Goal: Communication & Community: Answer question/provide support

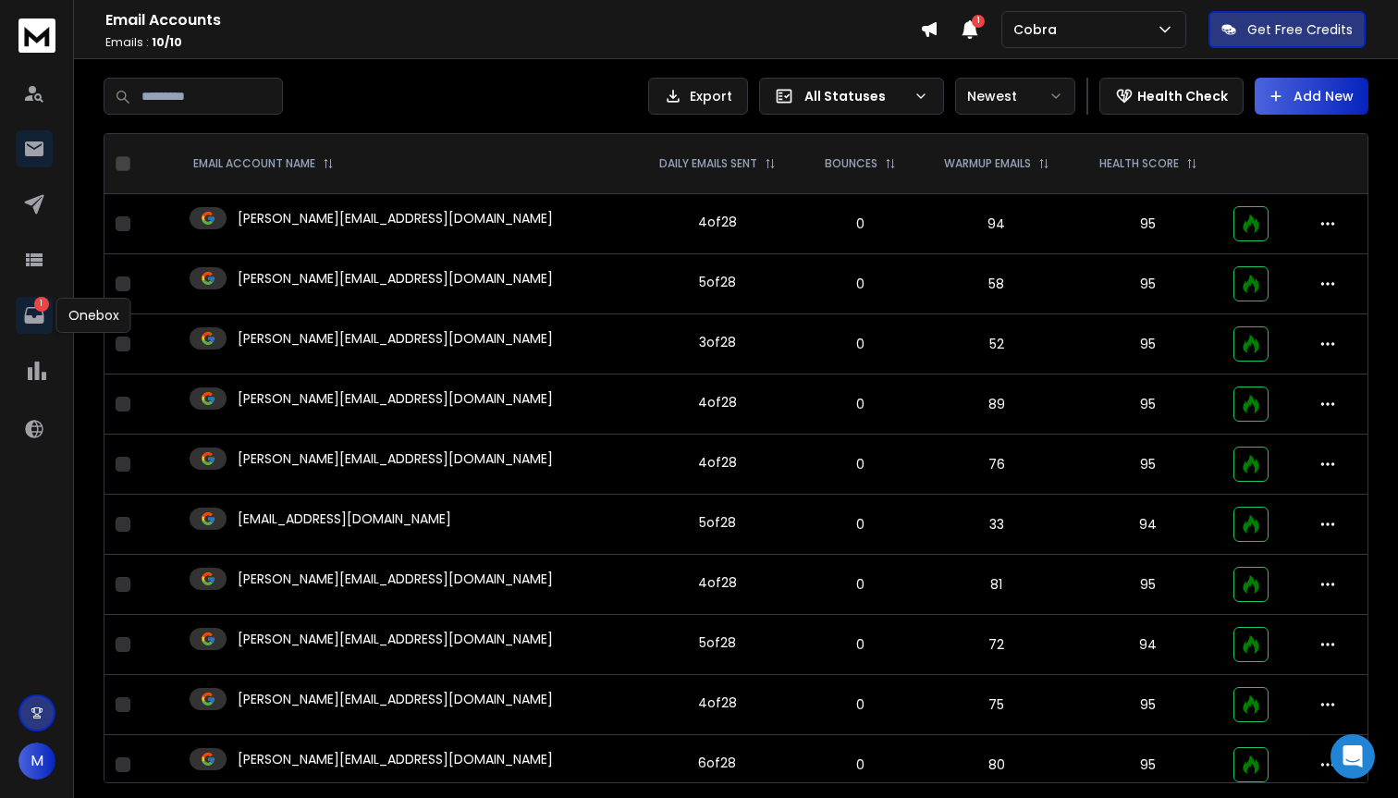
click at [45, 319] on link "1" at bounding box center [34, 315] width 37 height 37
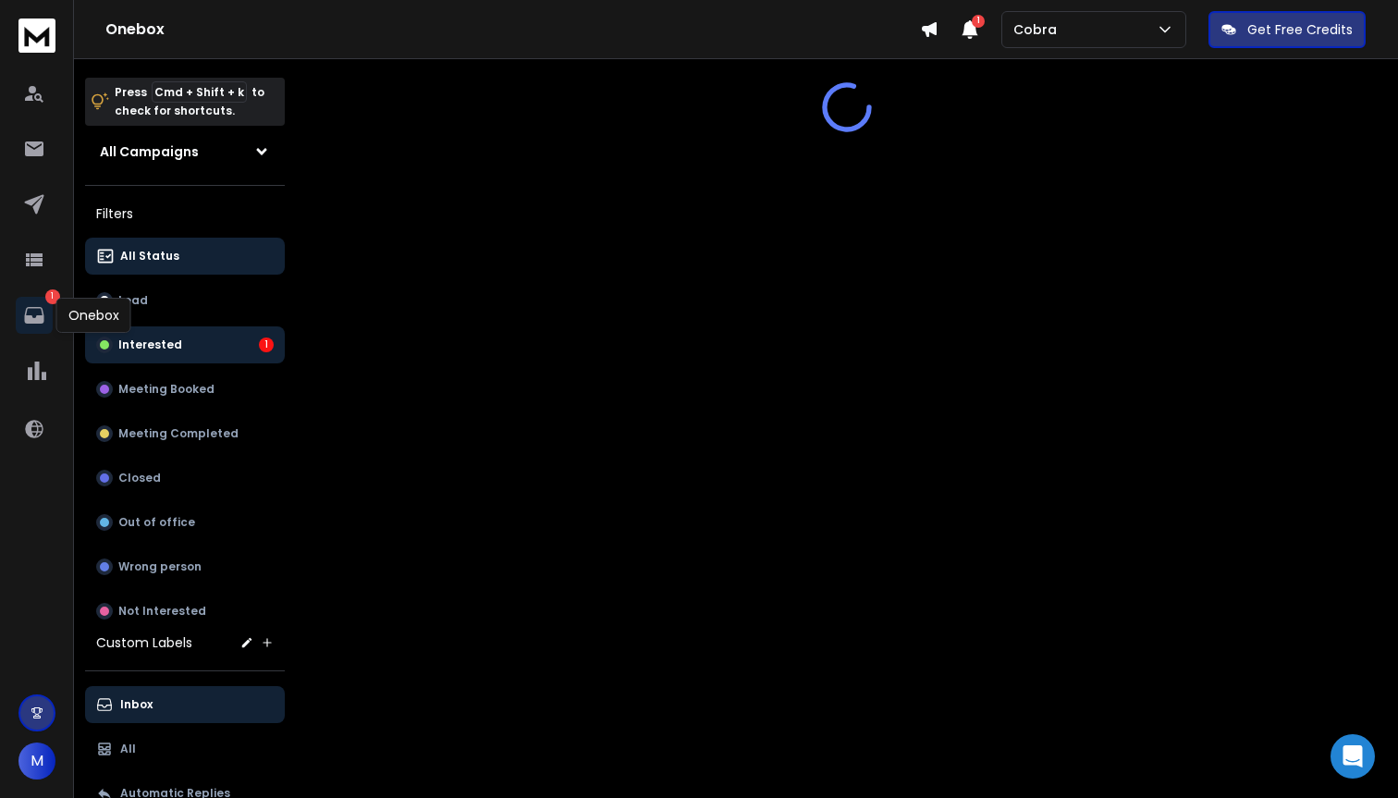
click at [140, 338] on p "Interested" at bounding box center [150, 344] width 64 height 15
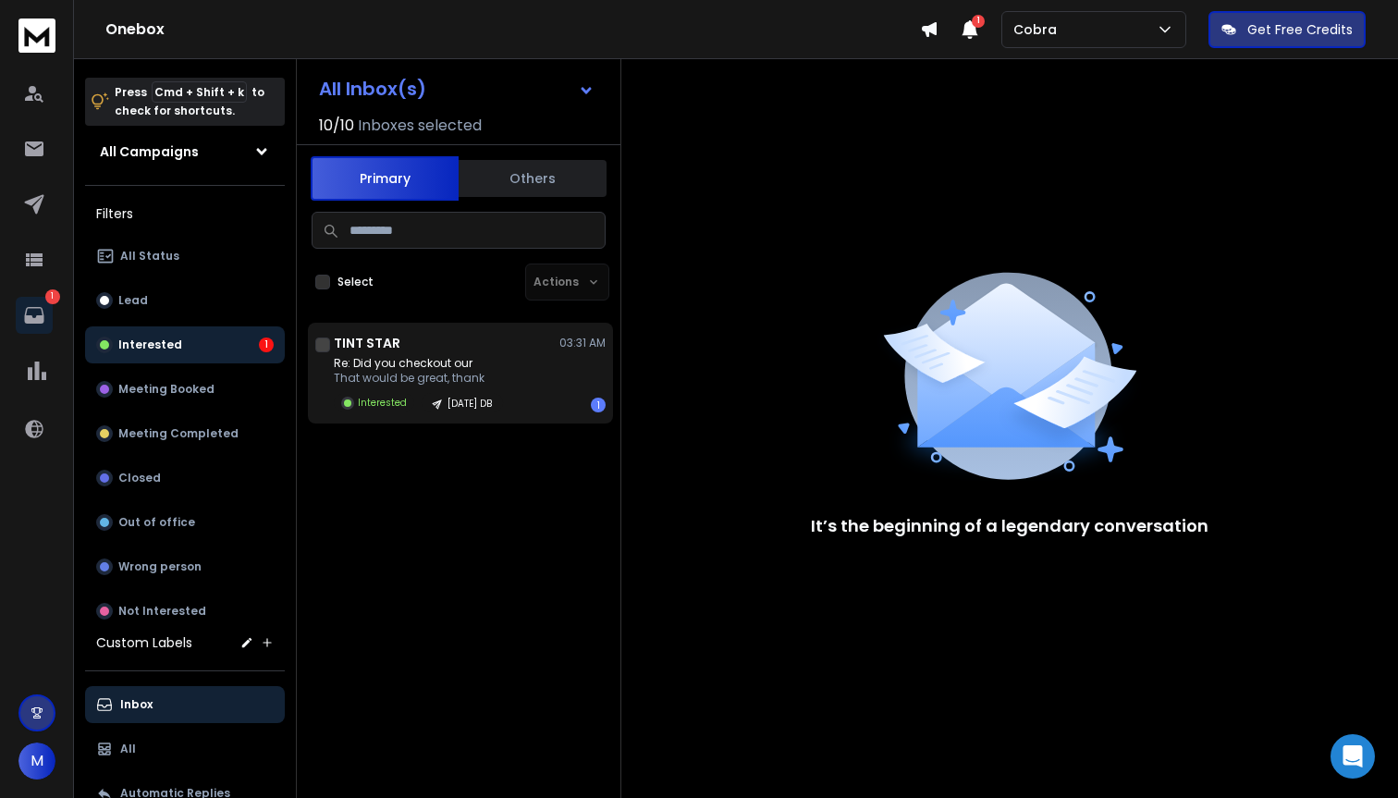
click at [397, 350] on h1 "TINT STAR" at bounding box center [367, 343] width 67 height 18
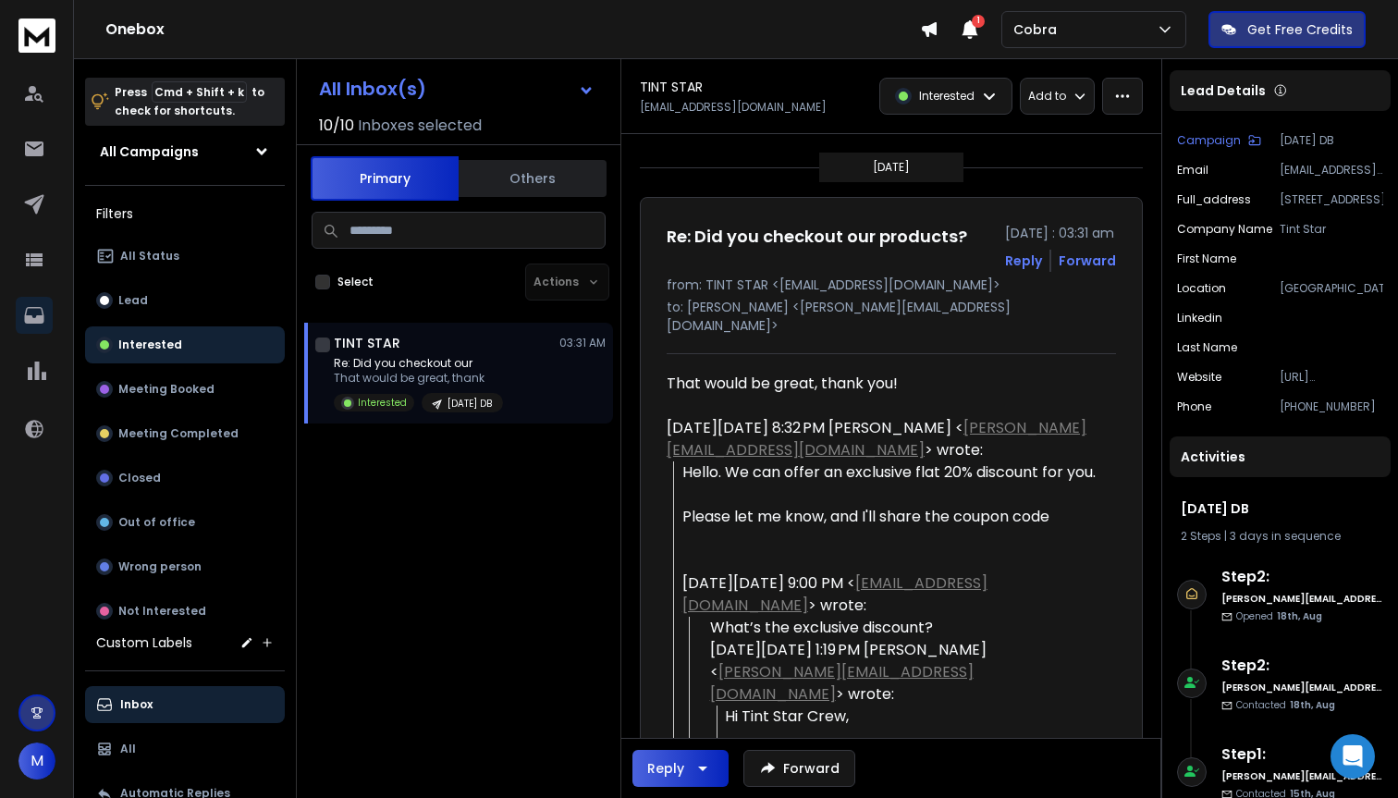
click at [671, 776] on div "Reply" at bounding box center [665, 768] width 37 height 18
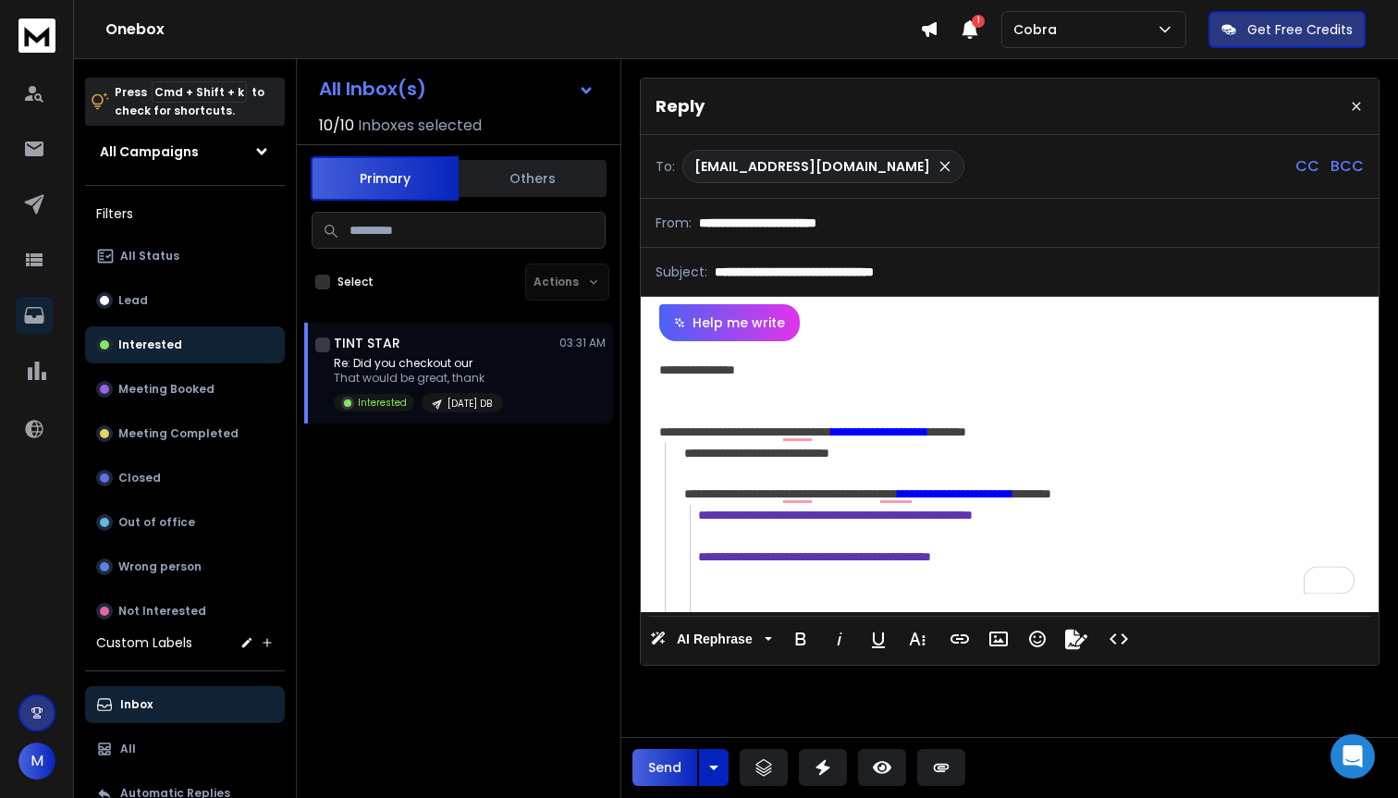
click at [673, 374] on div "**********" at bounding box center [1006, 370] width 695 height 20
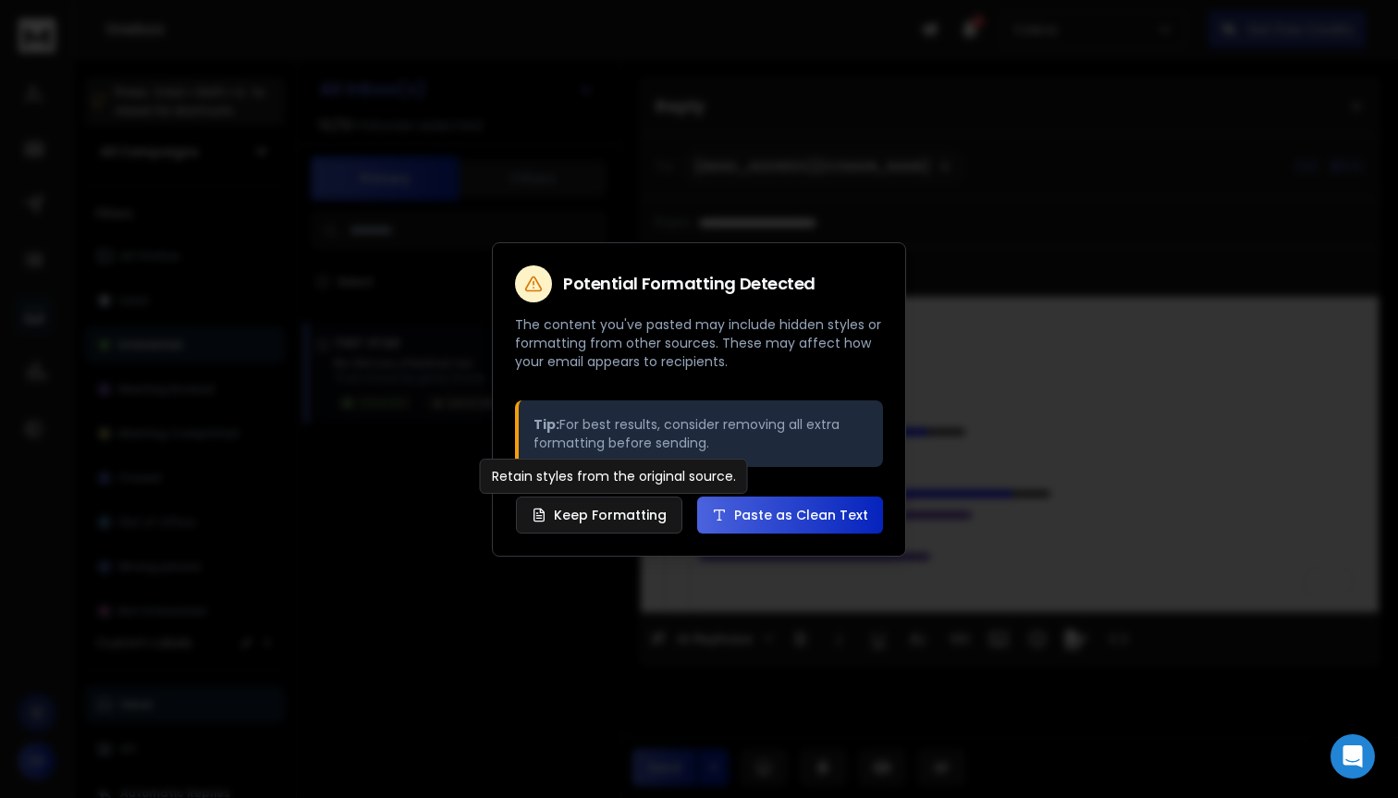
click at [516, 496] on button "Keep Formatting" at bounding box center [599, 514] width 166 height 37
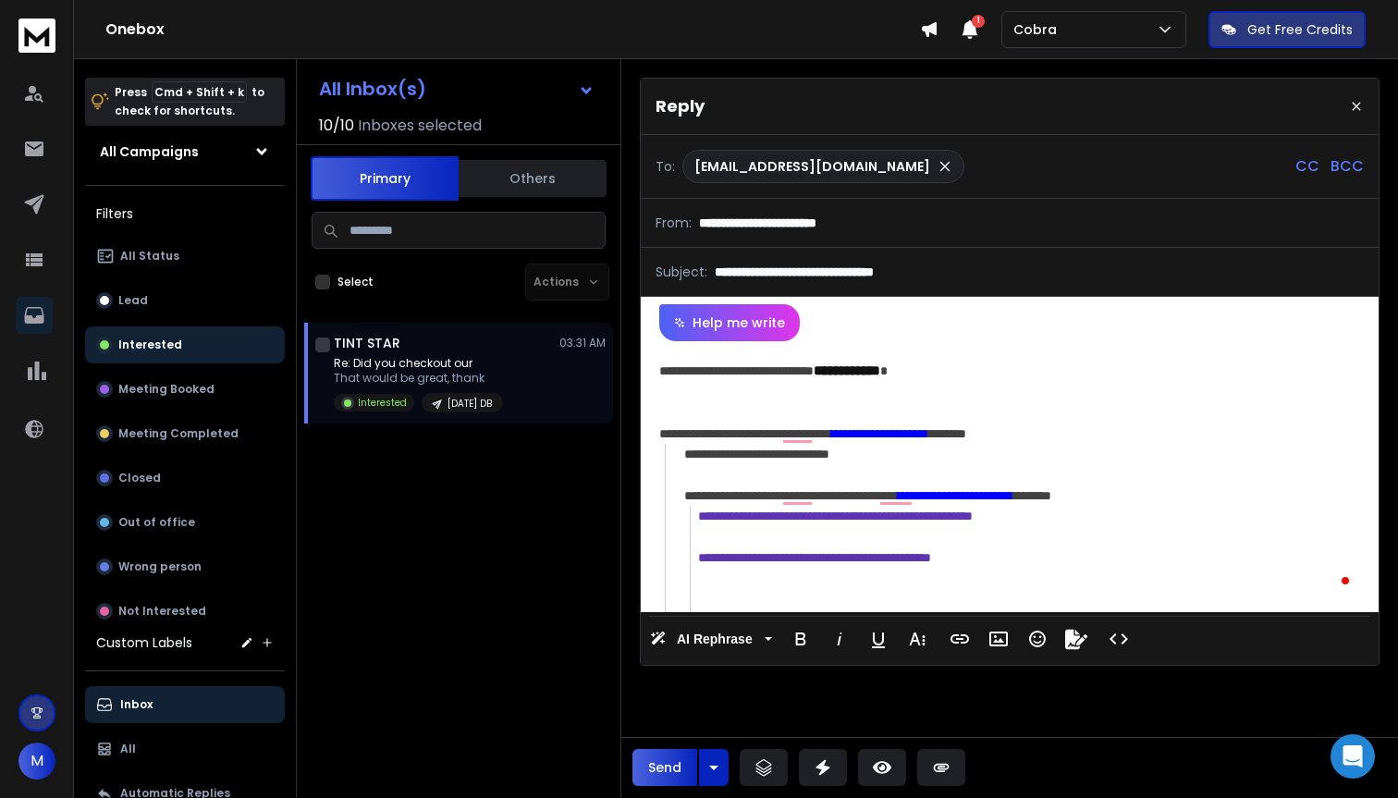
click at [1001, 365] on div "**********" at bounding box center [1006, 371] width 695 height 22
click at [1147, 368] on div "**********" at bounding box center [1006, 371] width 695 height 22
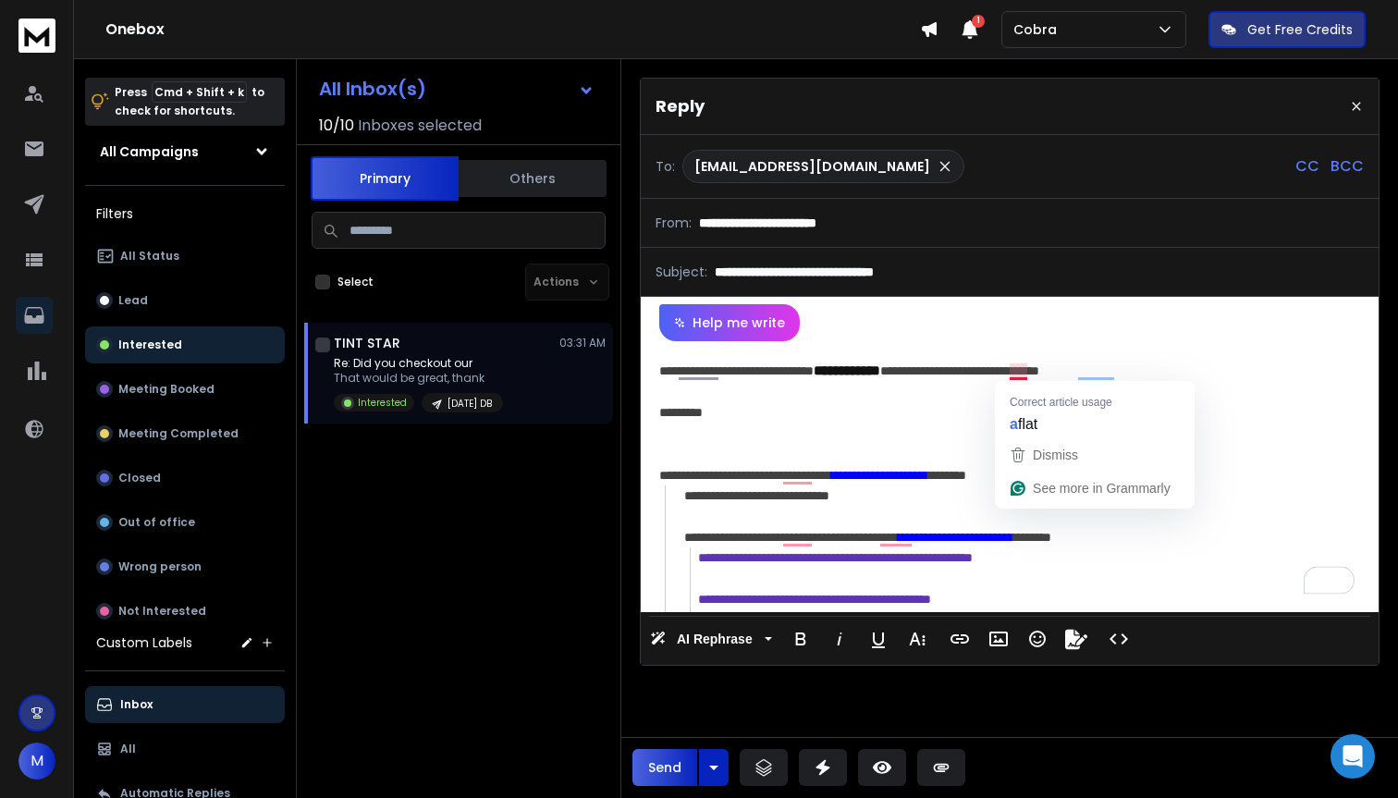
click at [1010, 372] on div "**********" at bounding box center [1006, 392] width 695 height 64
click at [673, 769] on button "Send" at bounding box center [664, 767] width 65 height 37
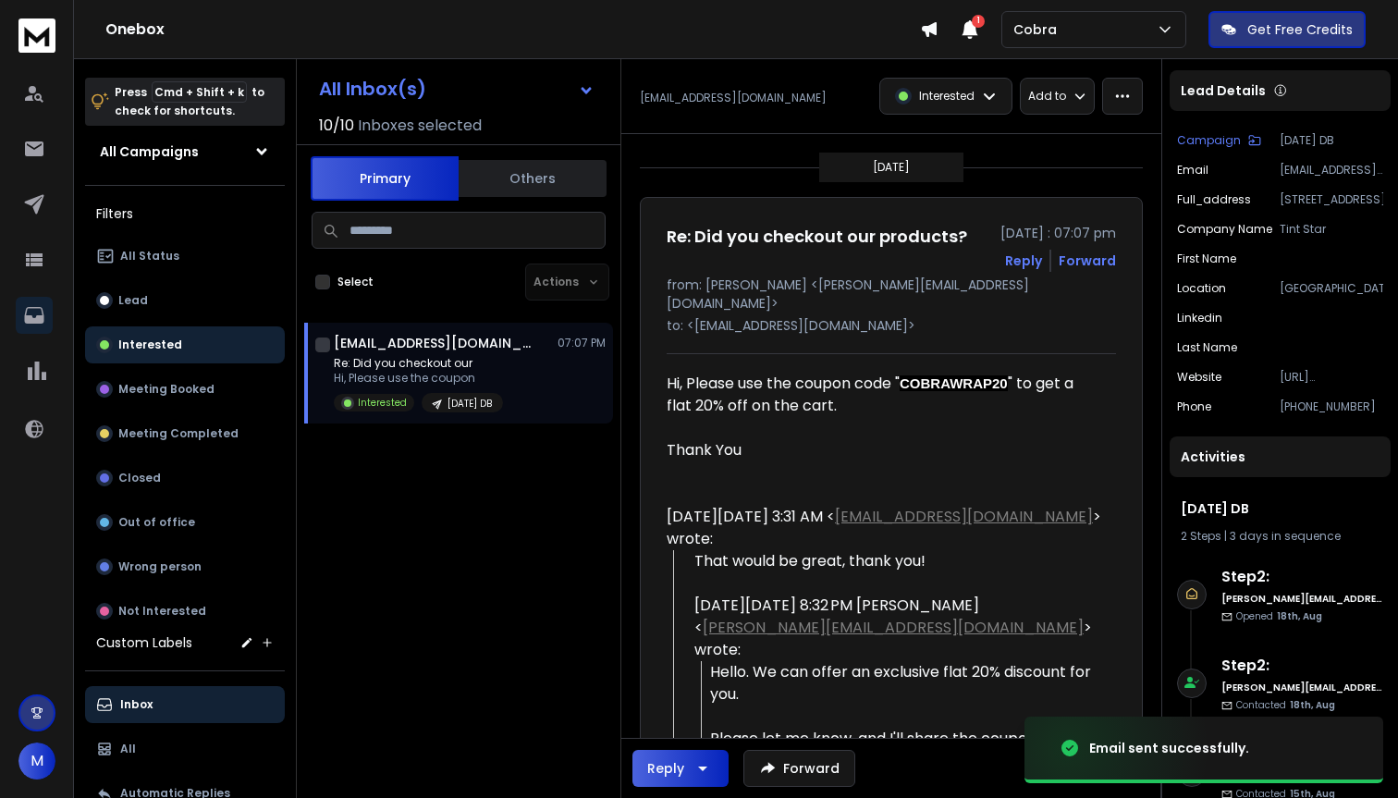
click at [464, 361] on p "Re: Did you checkout our" at bounding box center [418, 363] width 169 height 15
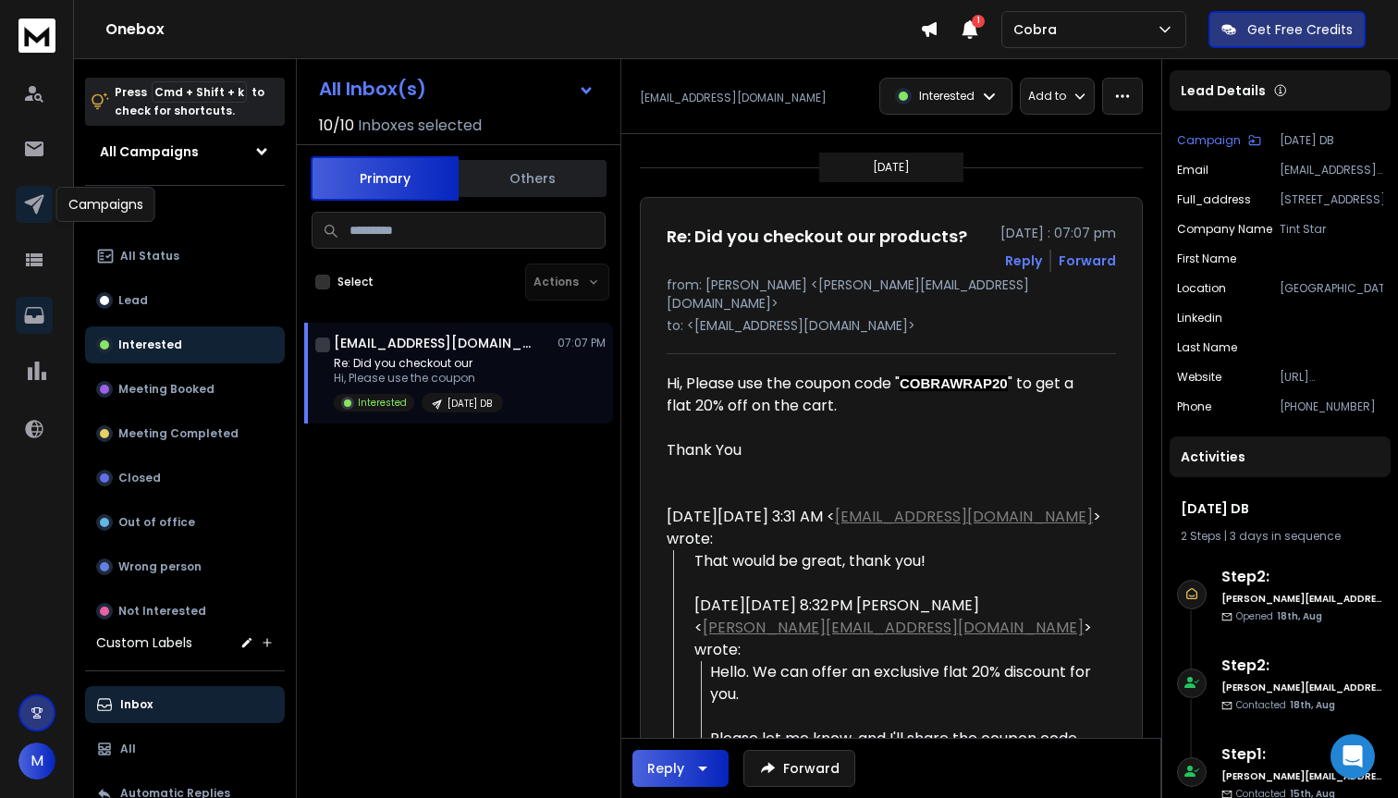
click at [35, 204] on icon at bounding box center [33, 203] width 19 height 19
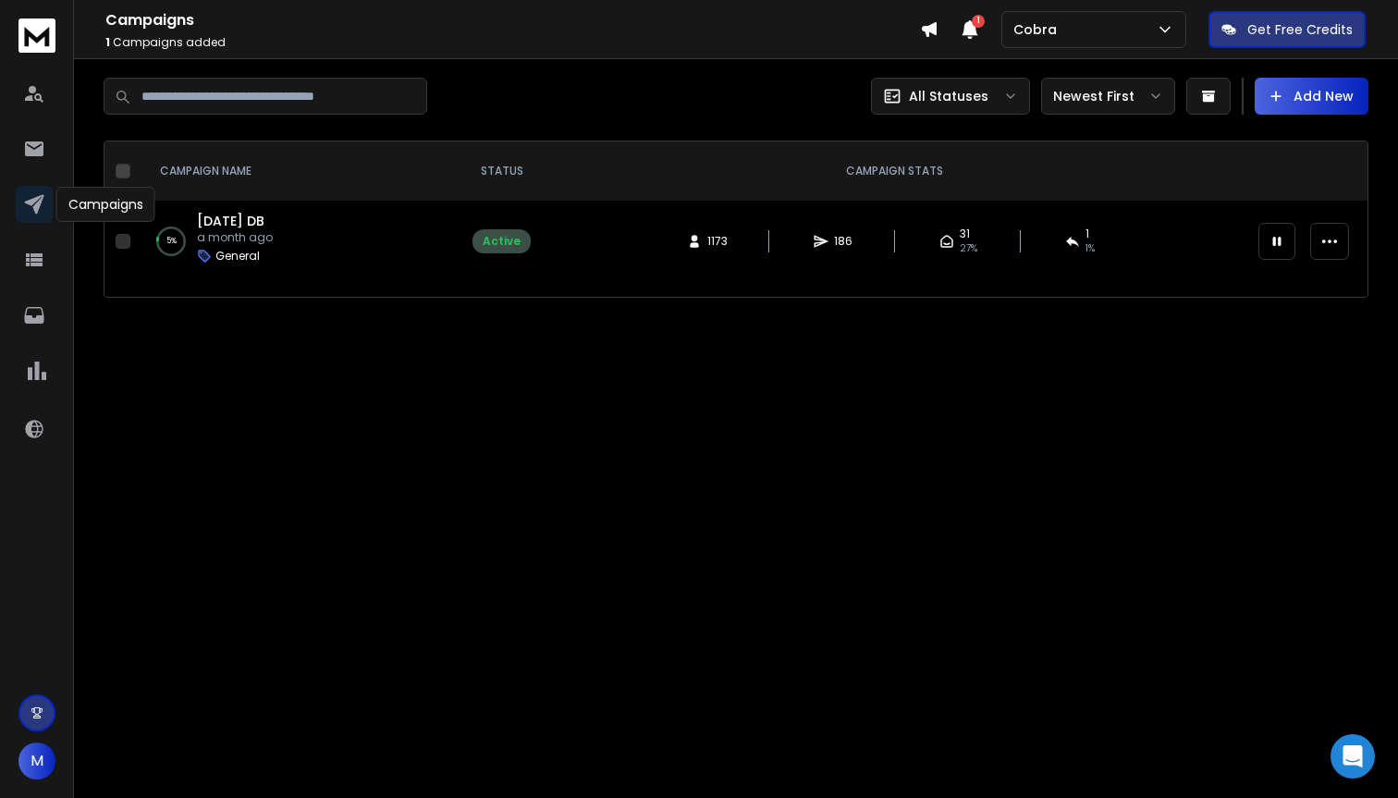
click at [253, 234] on p "a month ago" at bounding box center [235, 237] width 76 height 15
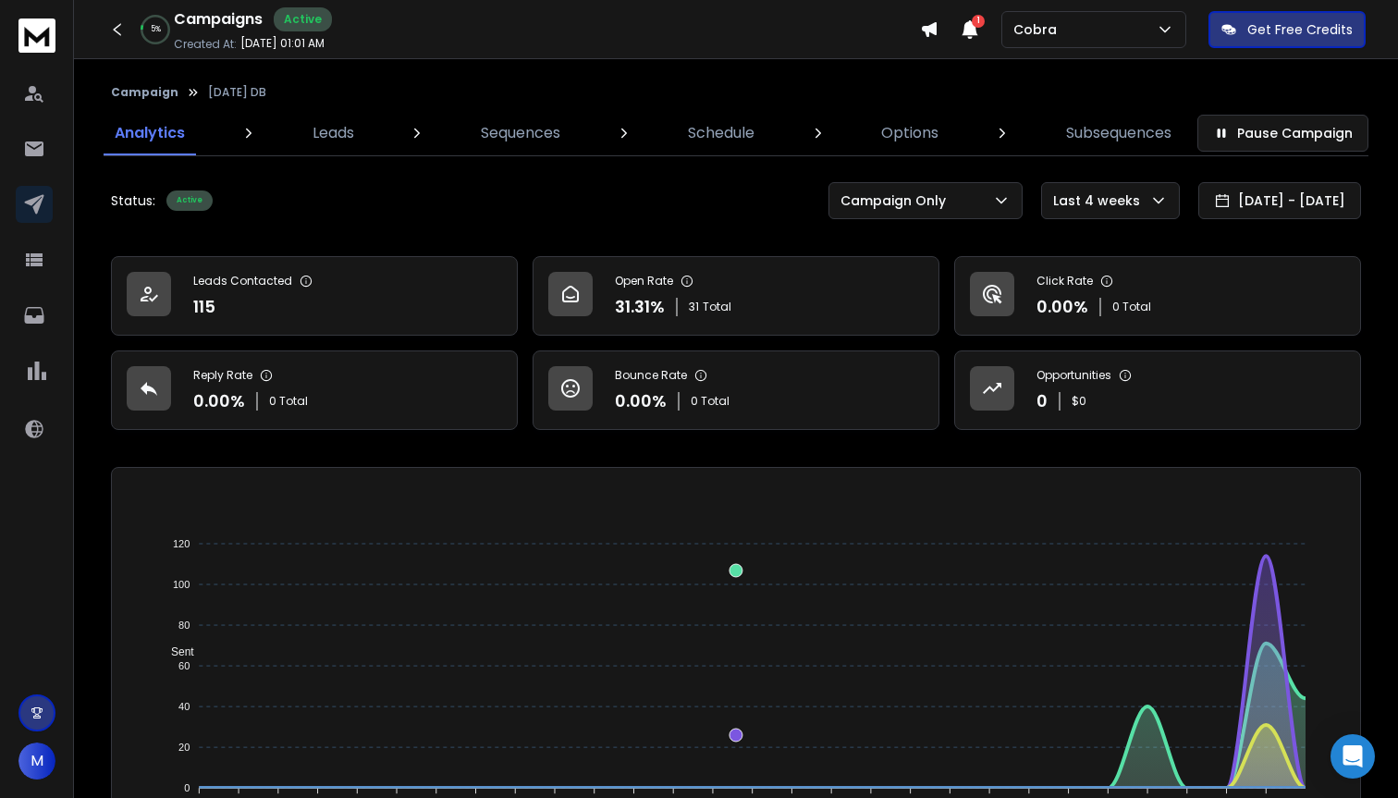
click at [523, 268] on div "Leads Contacted 115 Open Rate 31.31 % 31 Total Click Rate 0.00 % 0 Total Reply …" at bounding box center [736, 343] width 1250 height 174
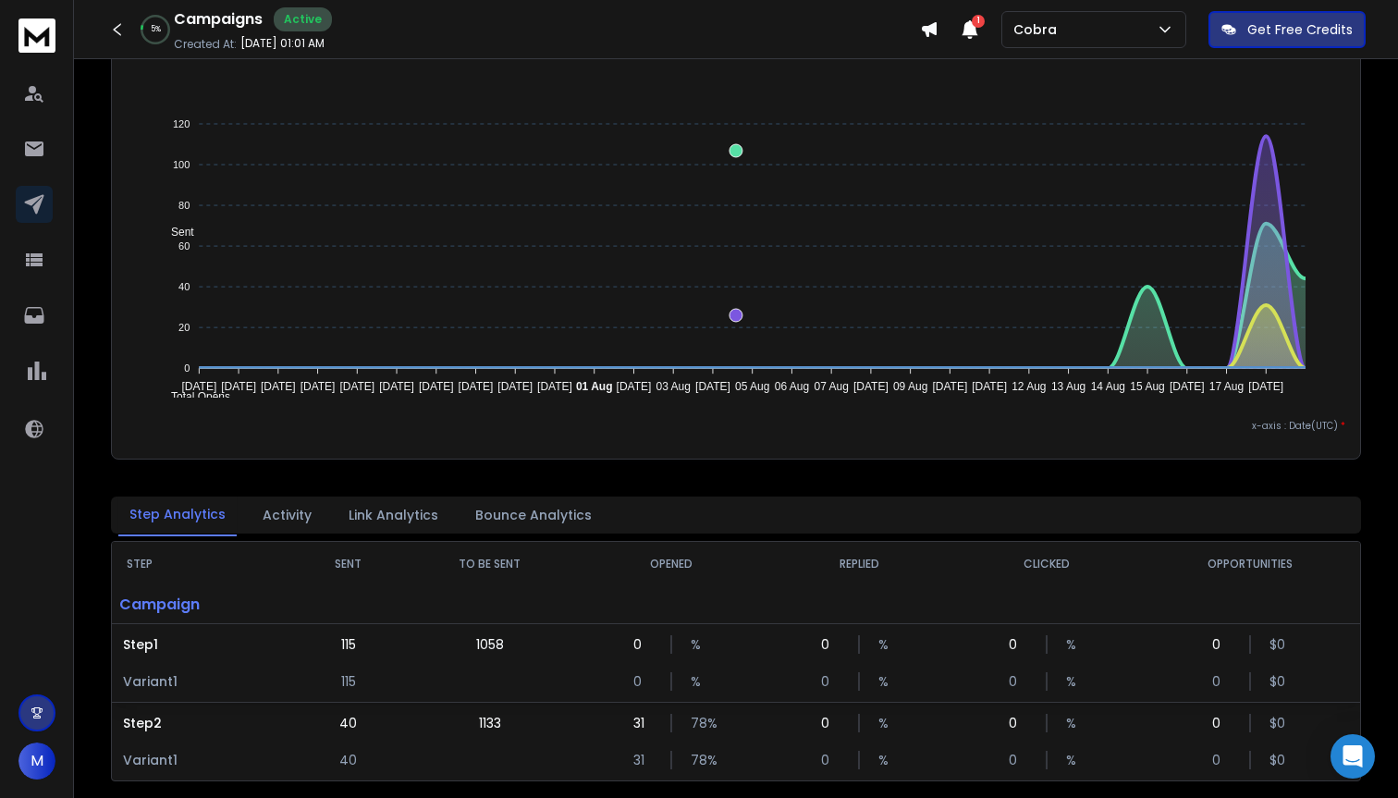
scroll to position [436, 0]
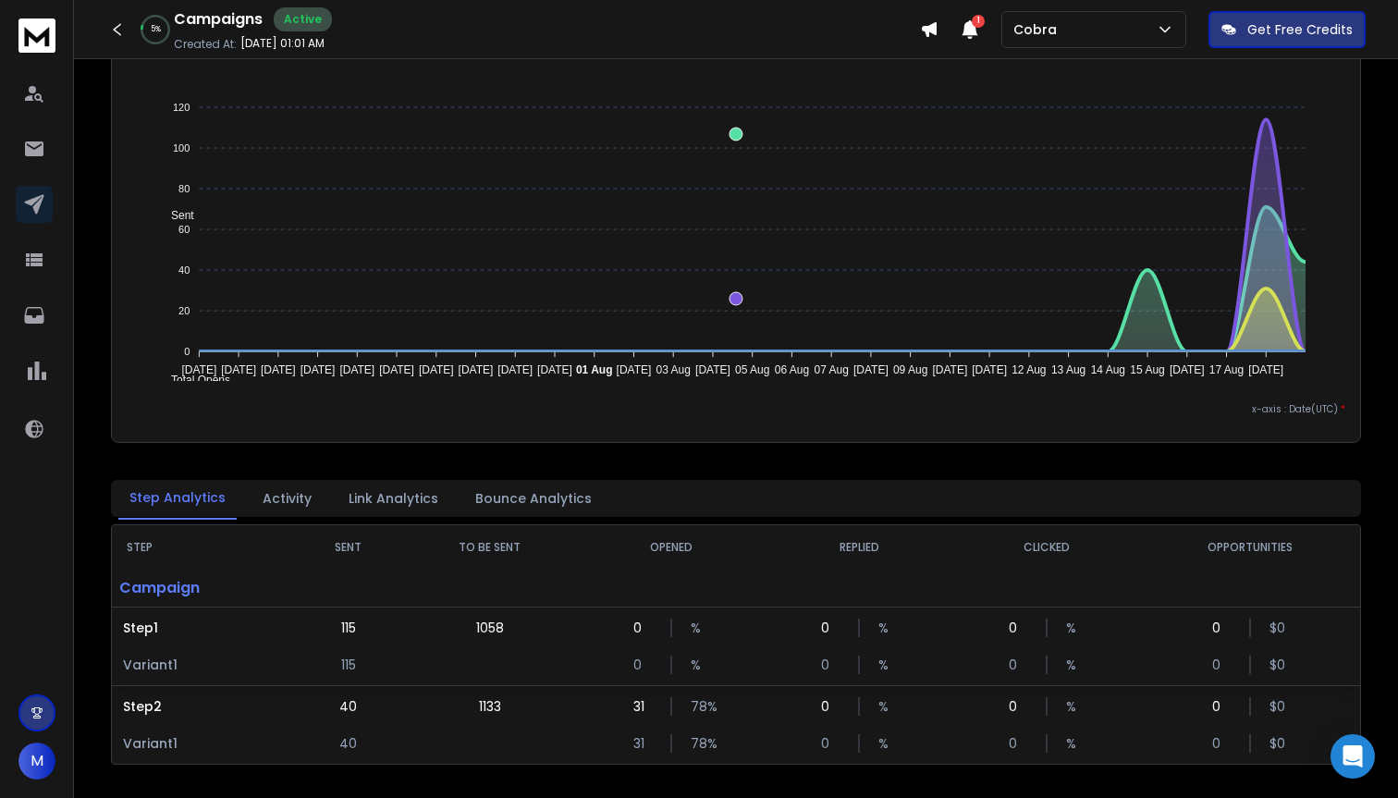
click at [282, 506] on button "Activity" at bounding box center [286, 498] width 71 height 41
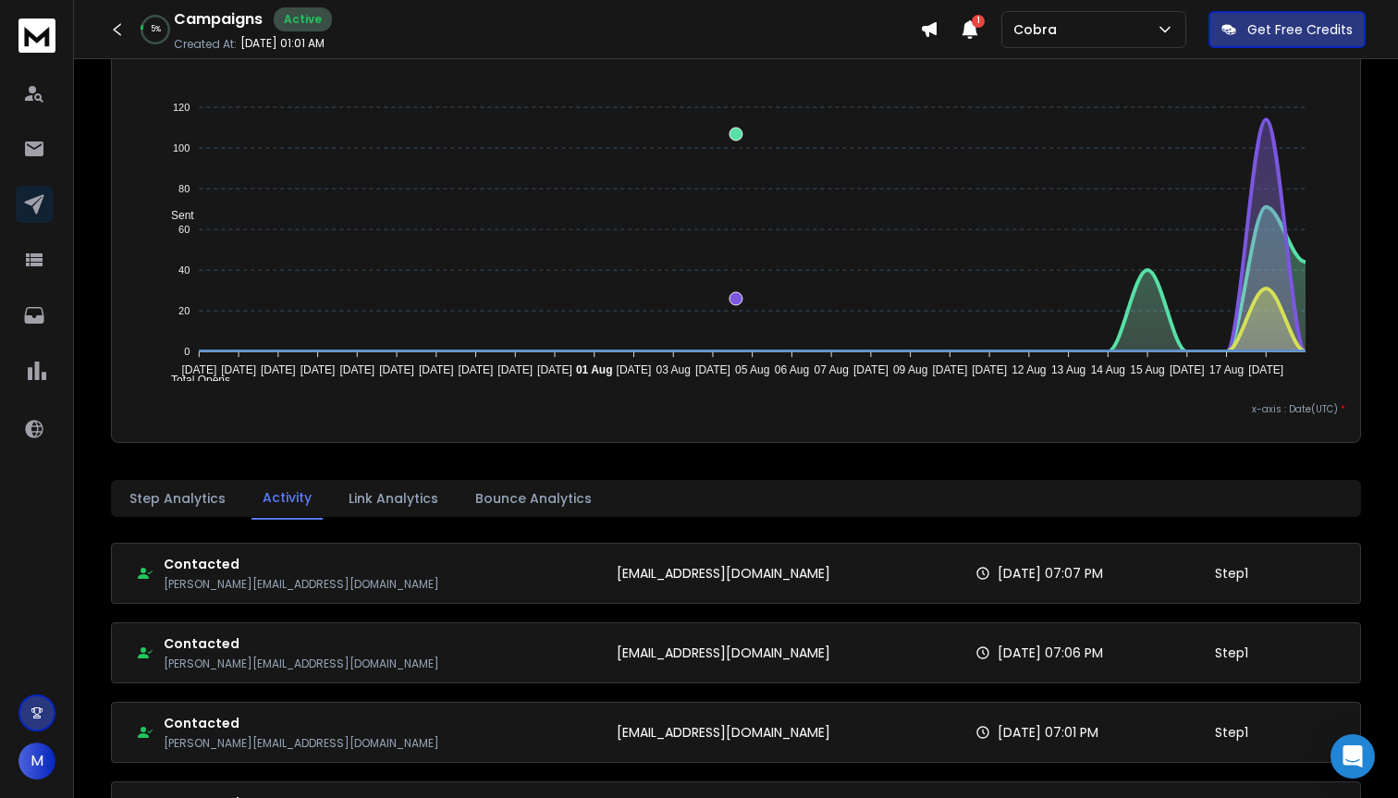
click at [389, 503] on button "Link Analytics" at bounding box center [393, 498] width 112 height 41
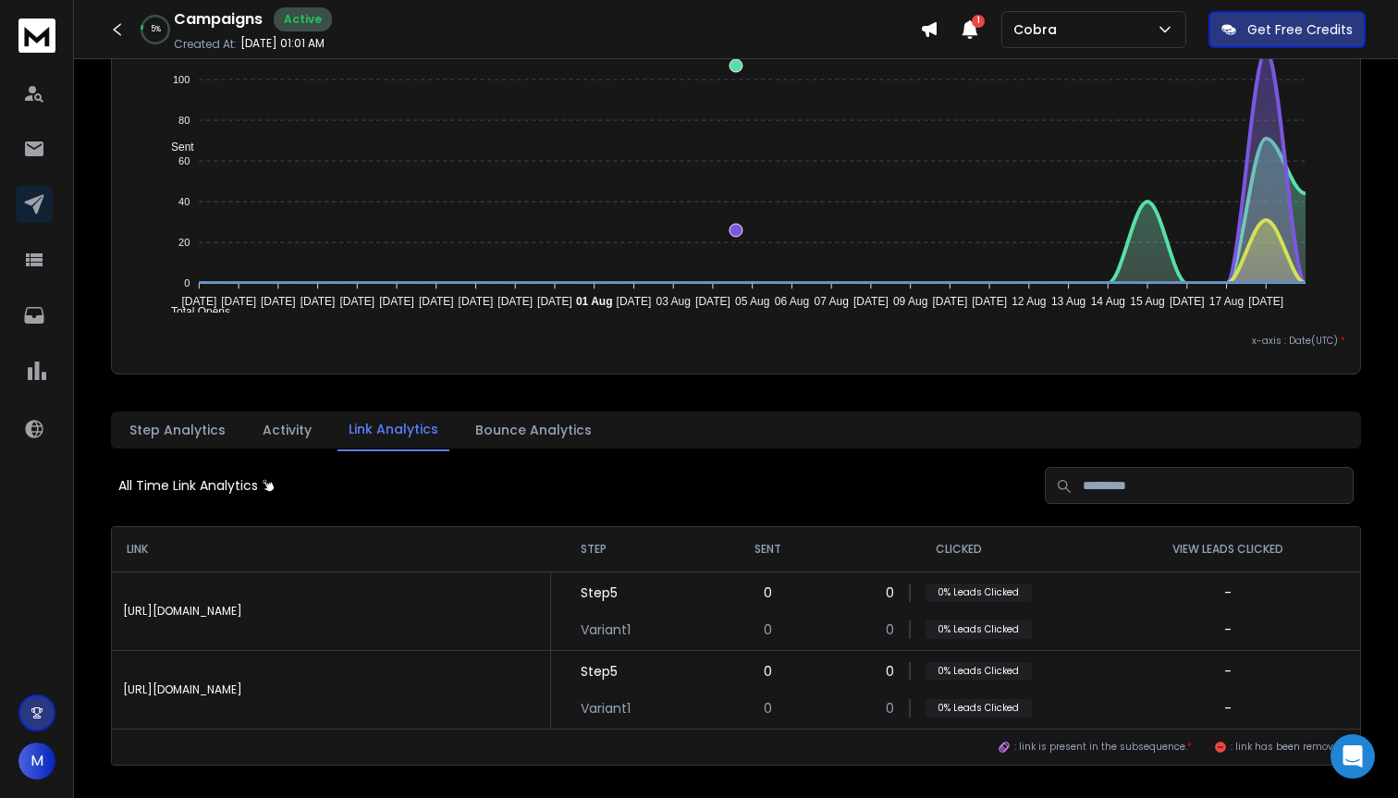
scroll to position [403, 0]
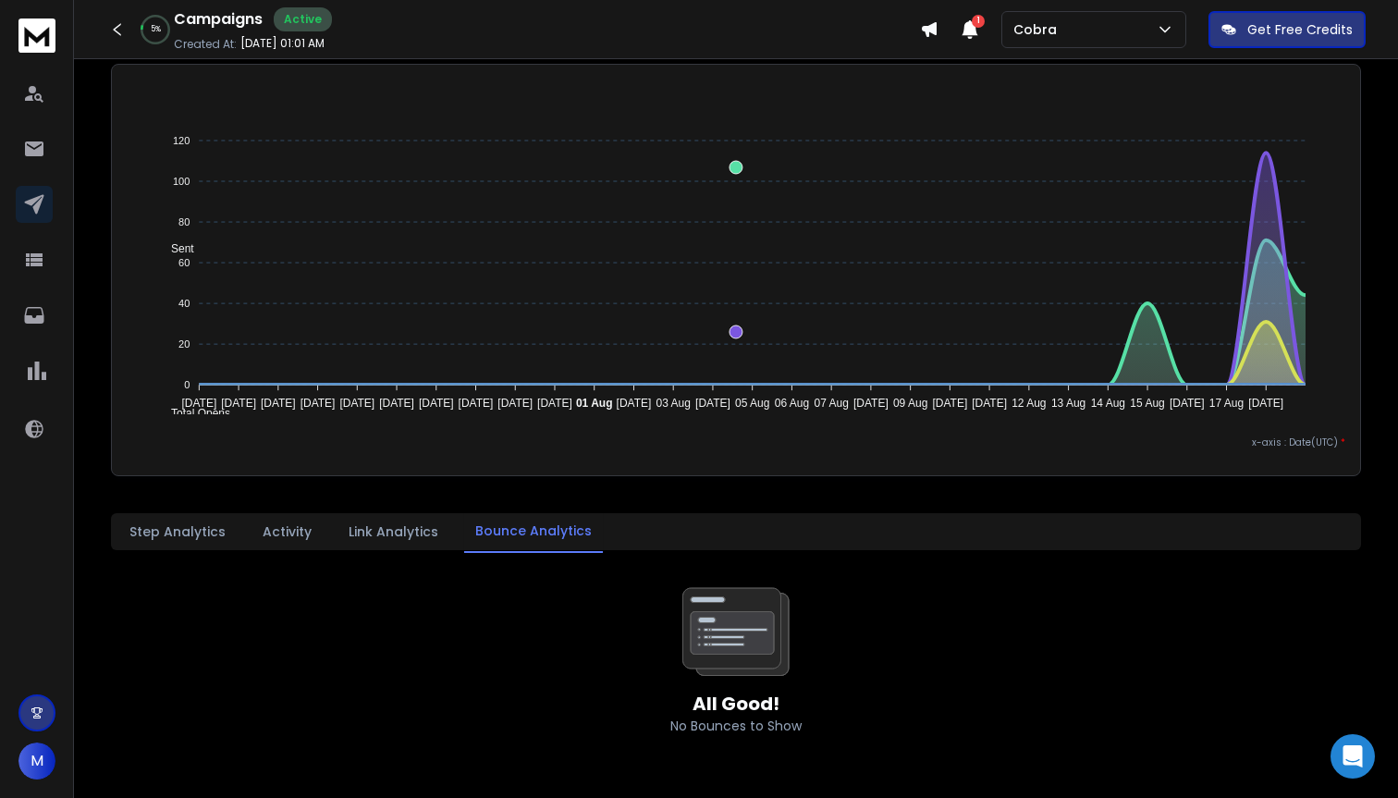
click at [536, 423] on div "Leads Contacted 115 Open Rate 31.31 % 31 Total Click Rate 0.00 % 0 Total Reply …" at bounding box center [736, 312] width 1250 height 919
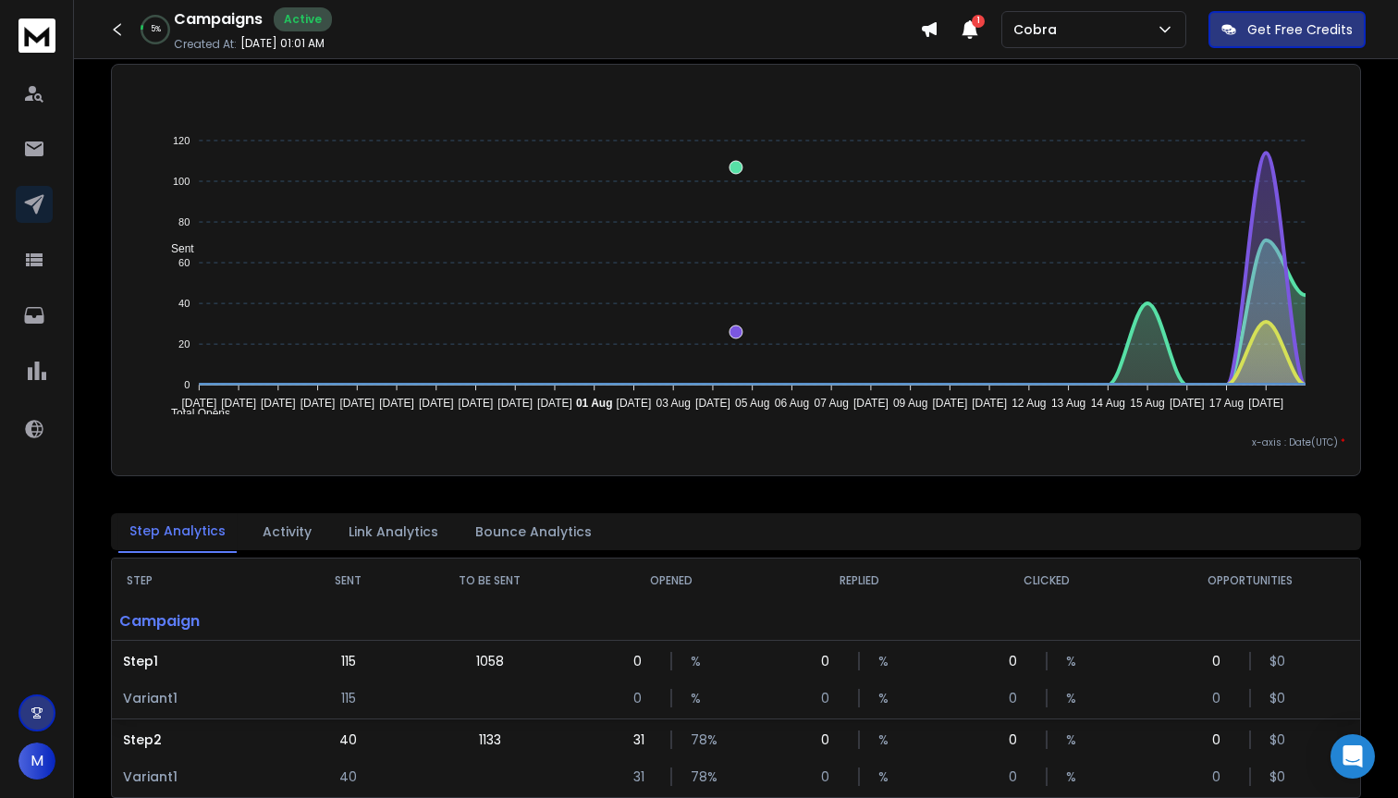
click at [210, 544] on button "Step Analytics" at bounding box center [177, 531] width 118 height 43
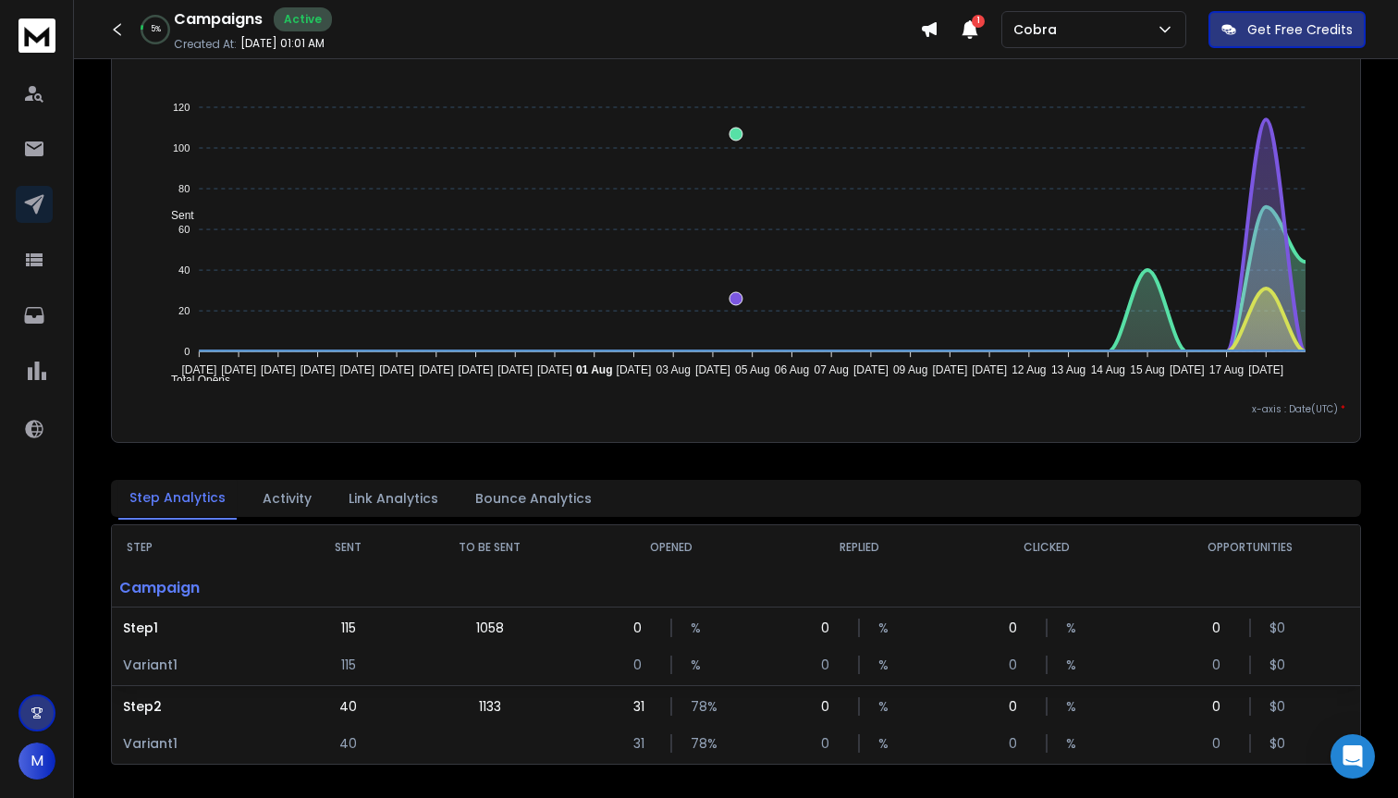
click at [424, 495] on button "Link Analytics" at bounding box center [393, 498] width 112 height 41
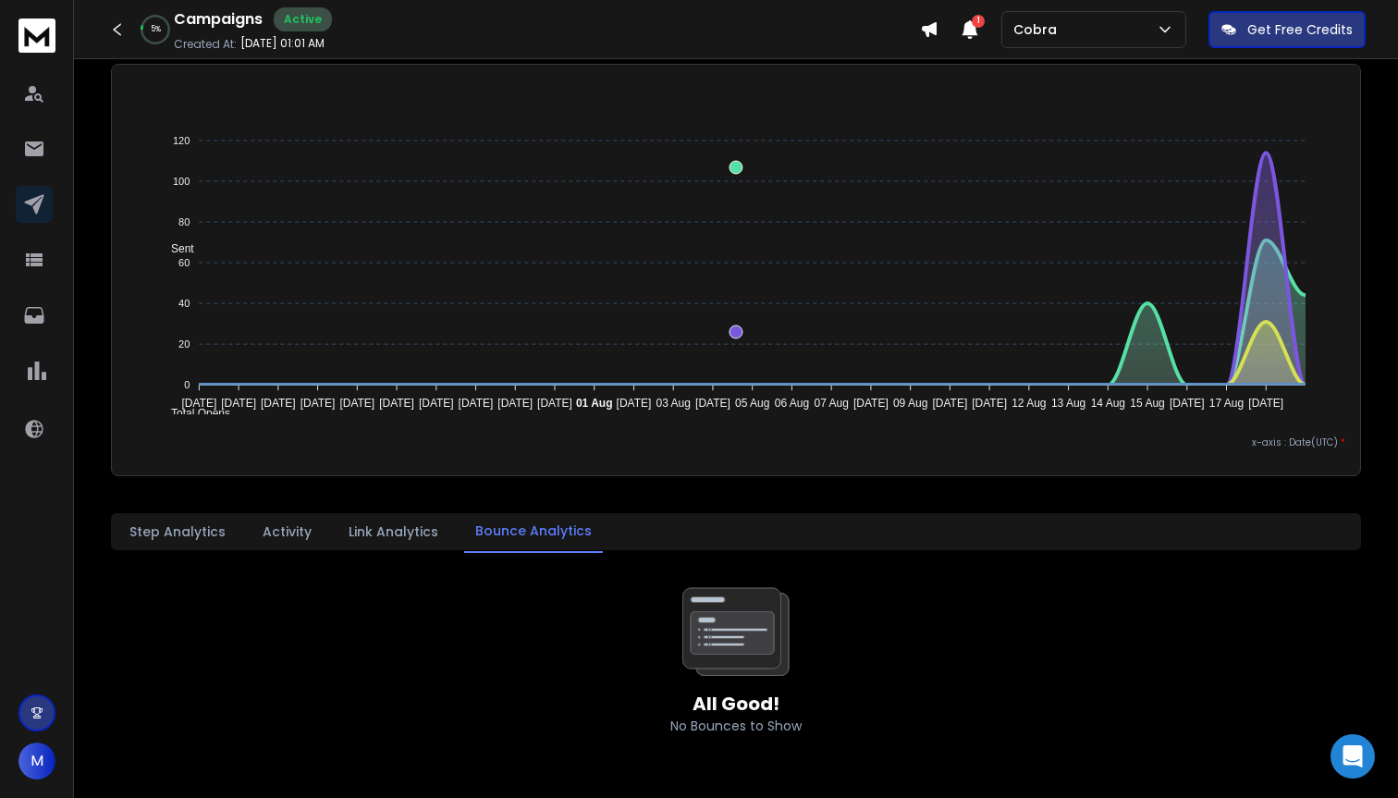
scroll to position [403, 0]
click at [519, 424] on div "Leads Contacted 115 Open Rate 31.31 % 31 Total Click Rate 0.00 % 0 Total Reply …" at bounding box center [736, 312] width 1250 height 919
click at [187, 525] on button "Step Analytics" at bounding box center [177, 531] width 118 height 41
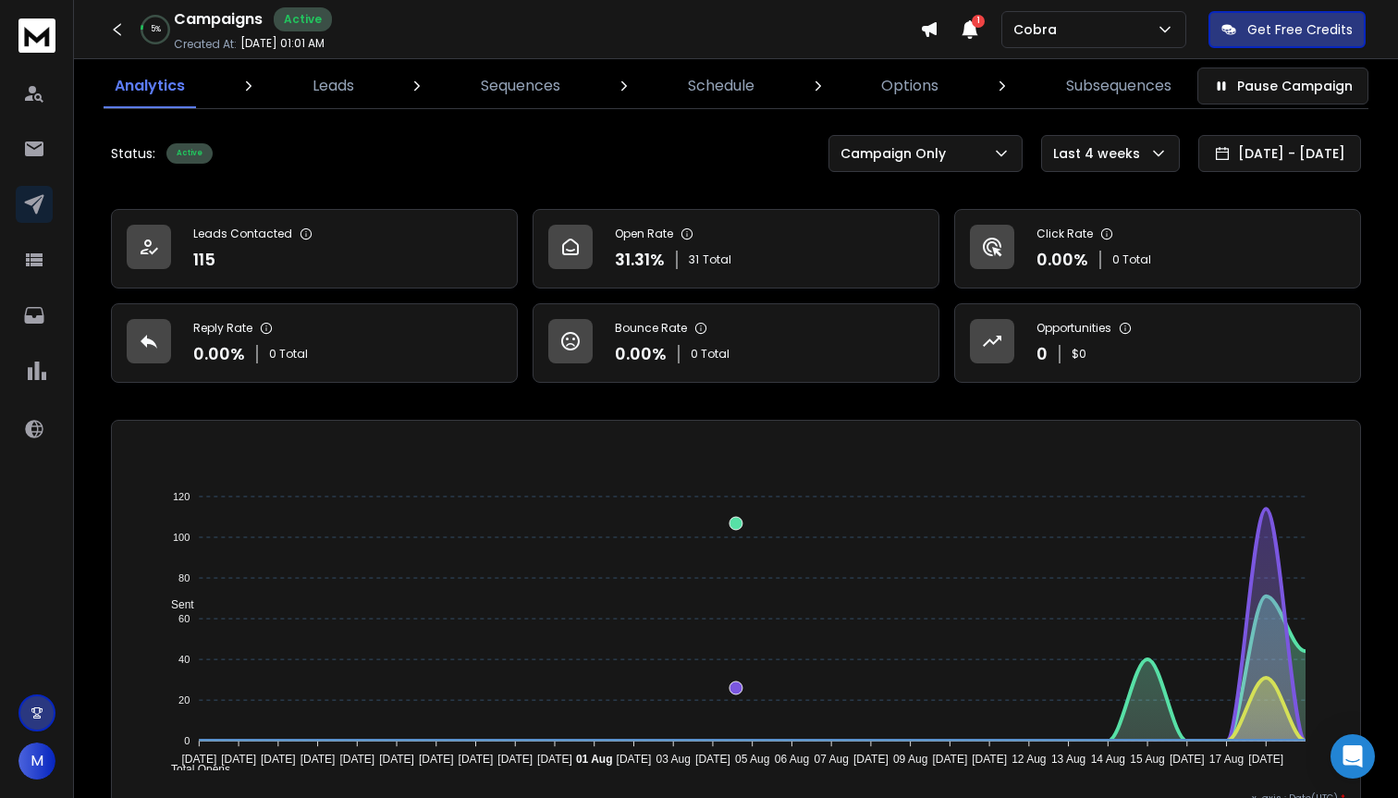
scroll to position [0, 0]
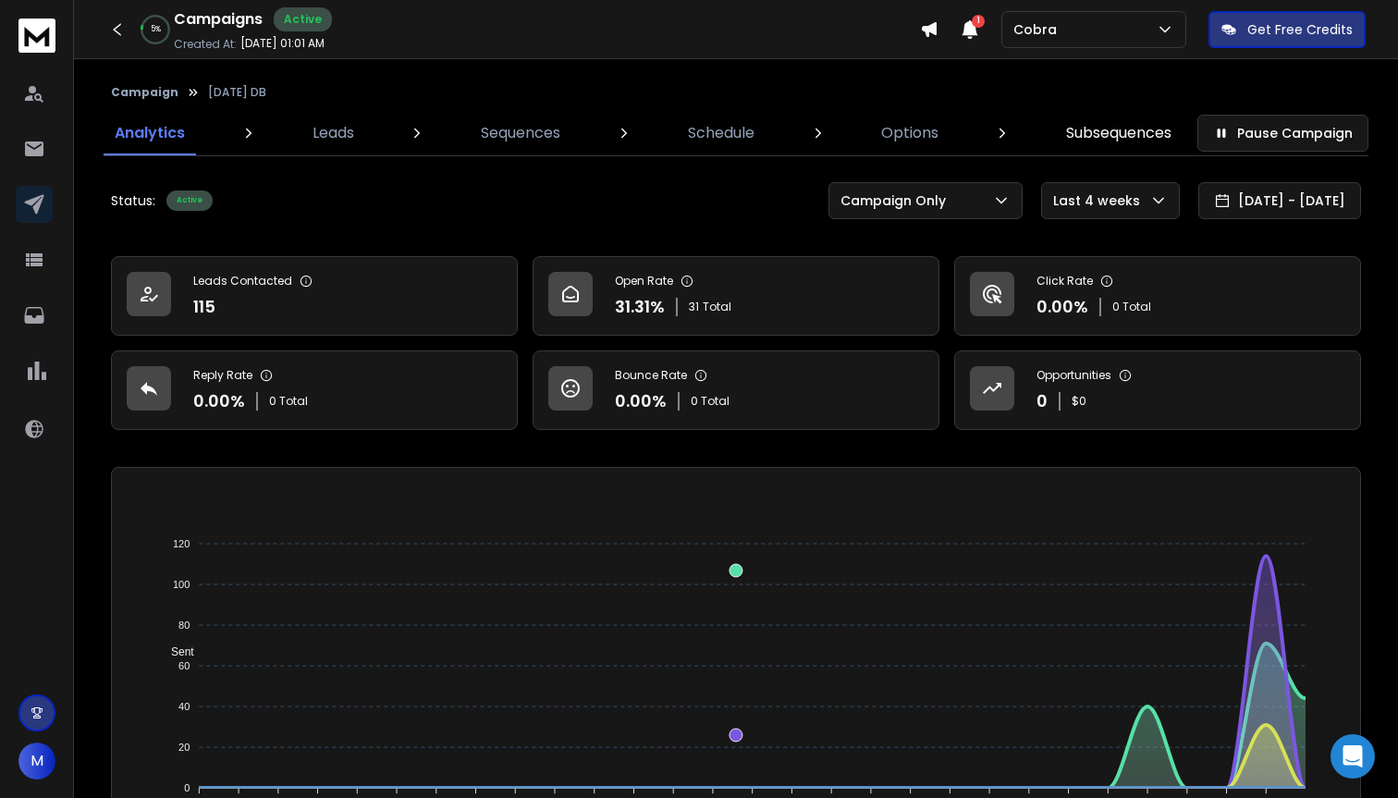
click at [1081, 133] on p "Subsequences" at bounding box center [1118, 133] width 105 height 22
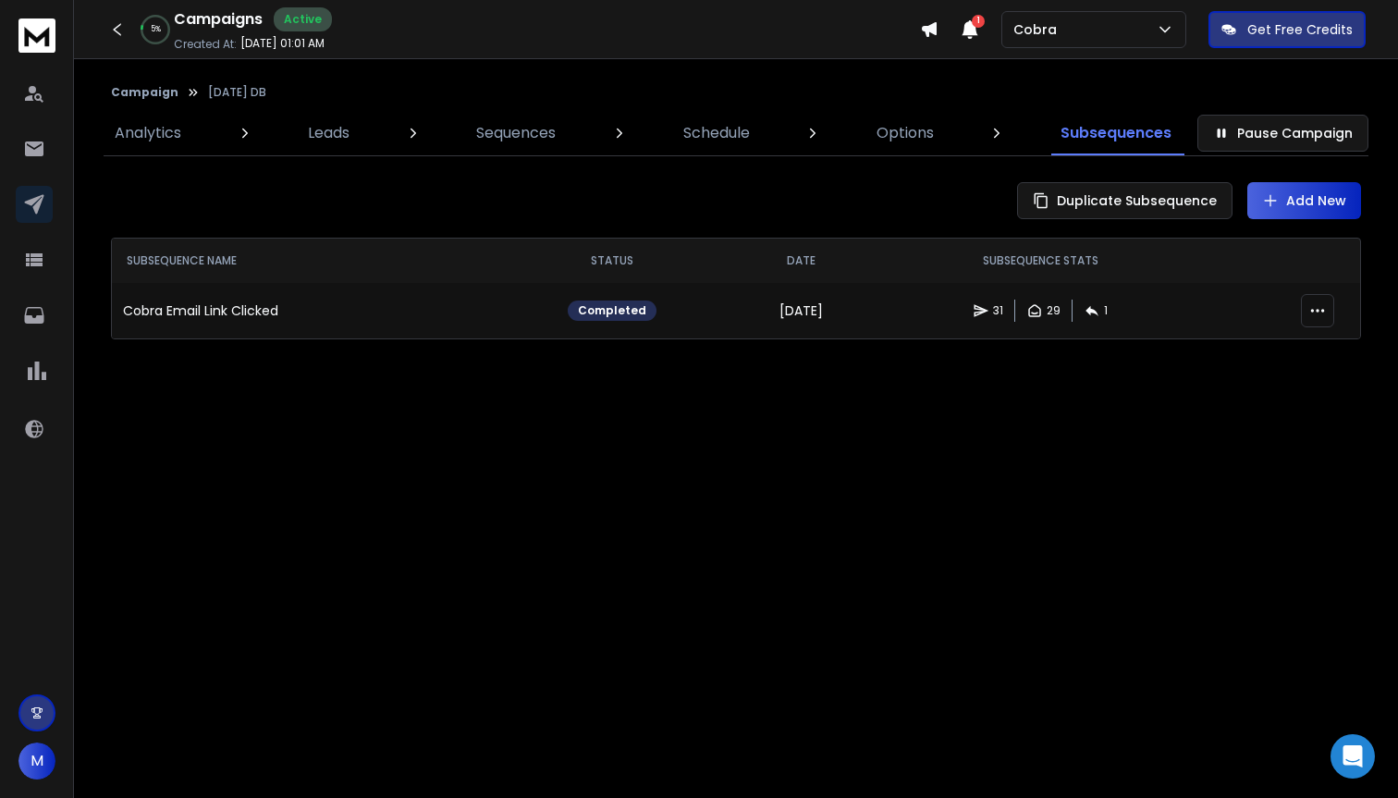
click at [384, 313] on td "Cobra Email Link Clicked" at bounding box center [302, 310] width 381 height 55
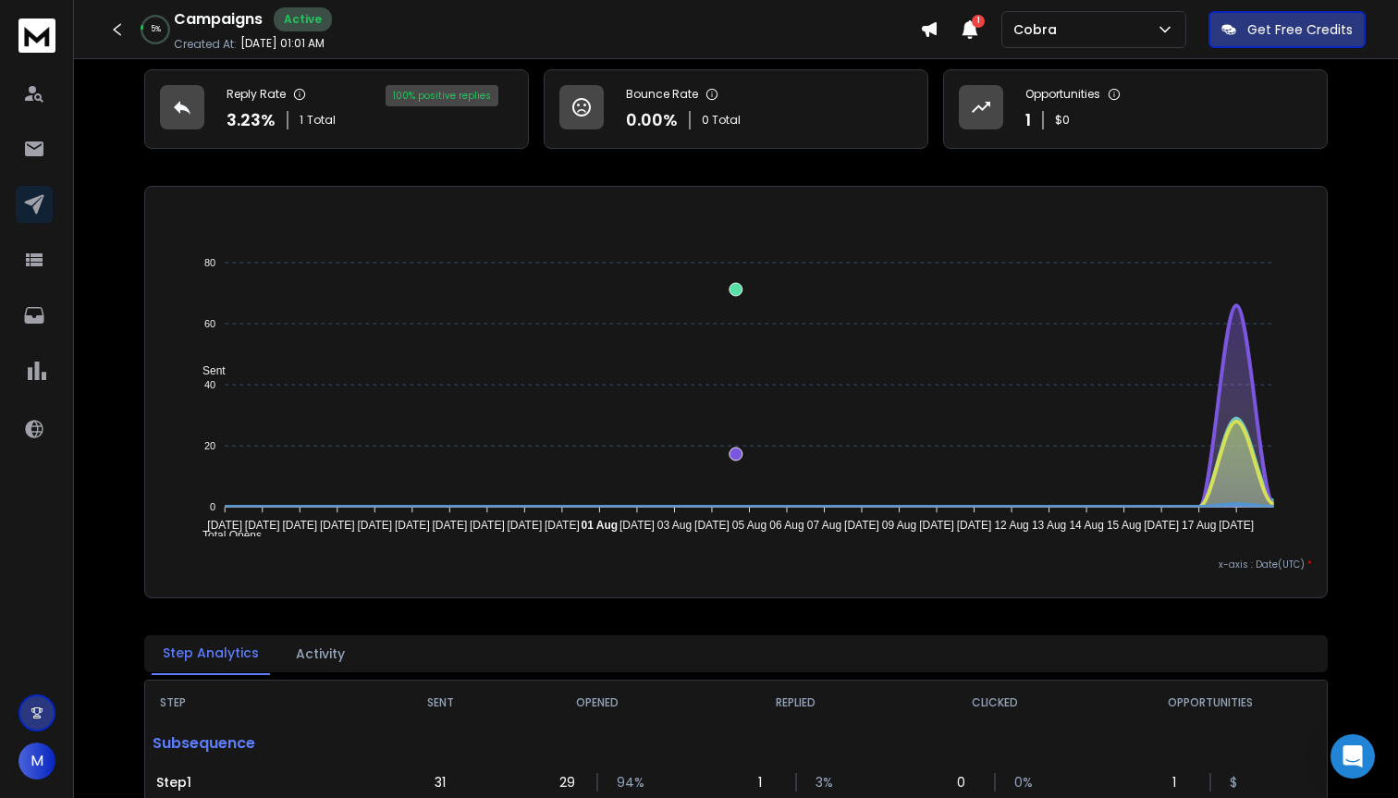
scroll to position [353, 0]
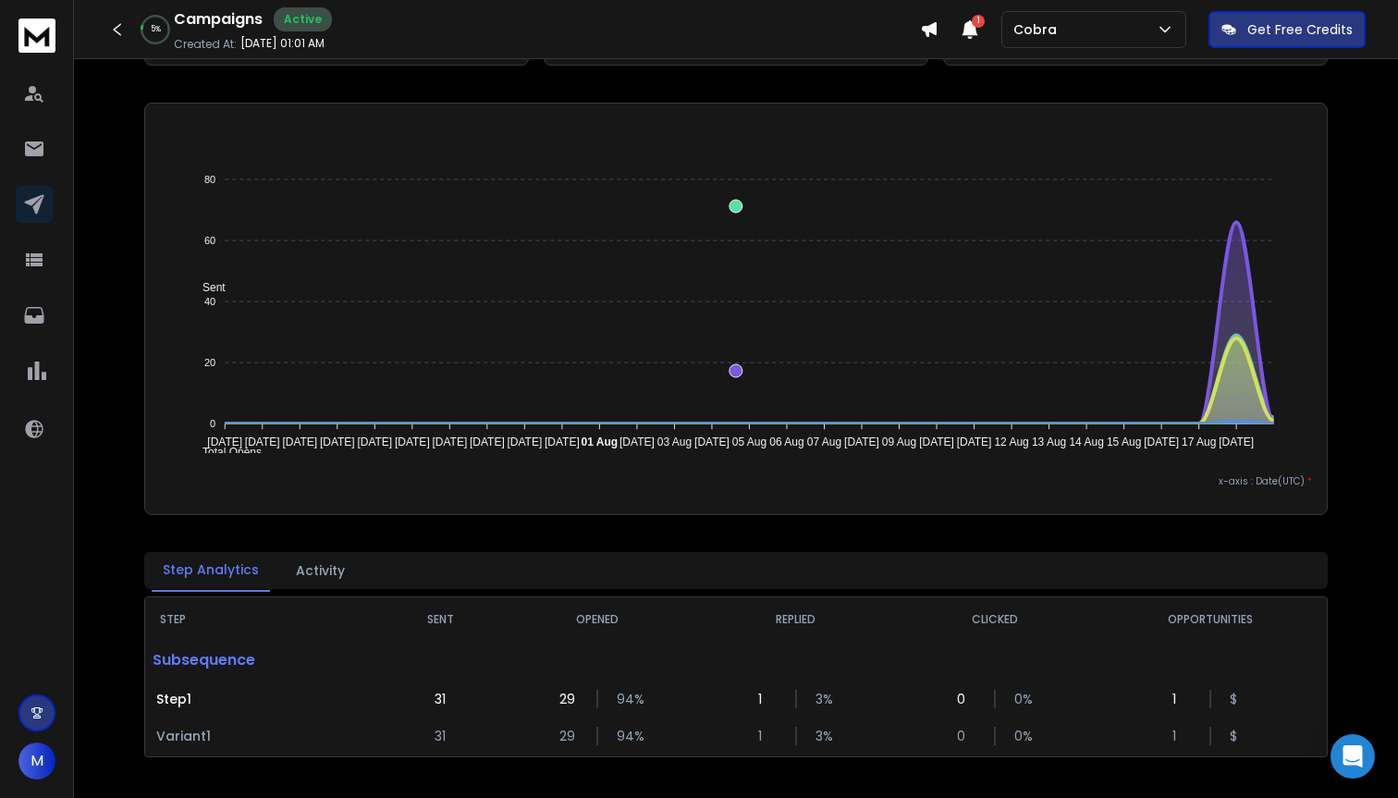
click at [312, 561] on button "Activity" at bounding box center [320, 570] width 71 height 41
click at [186, 572] on button "Step Analytics" at bounding box center [211, 570] width 118 height 43
click at [314, 570] on button "Activity" at bounding box center [320, 570] width 71 height 41
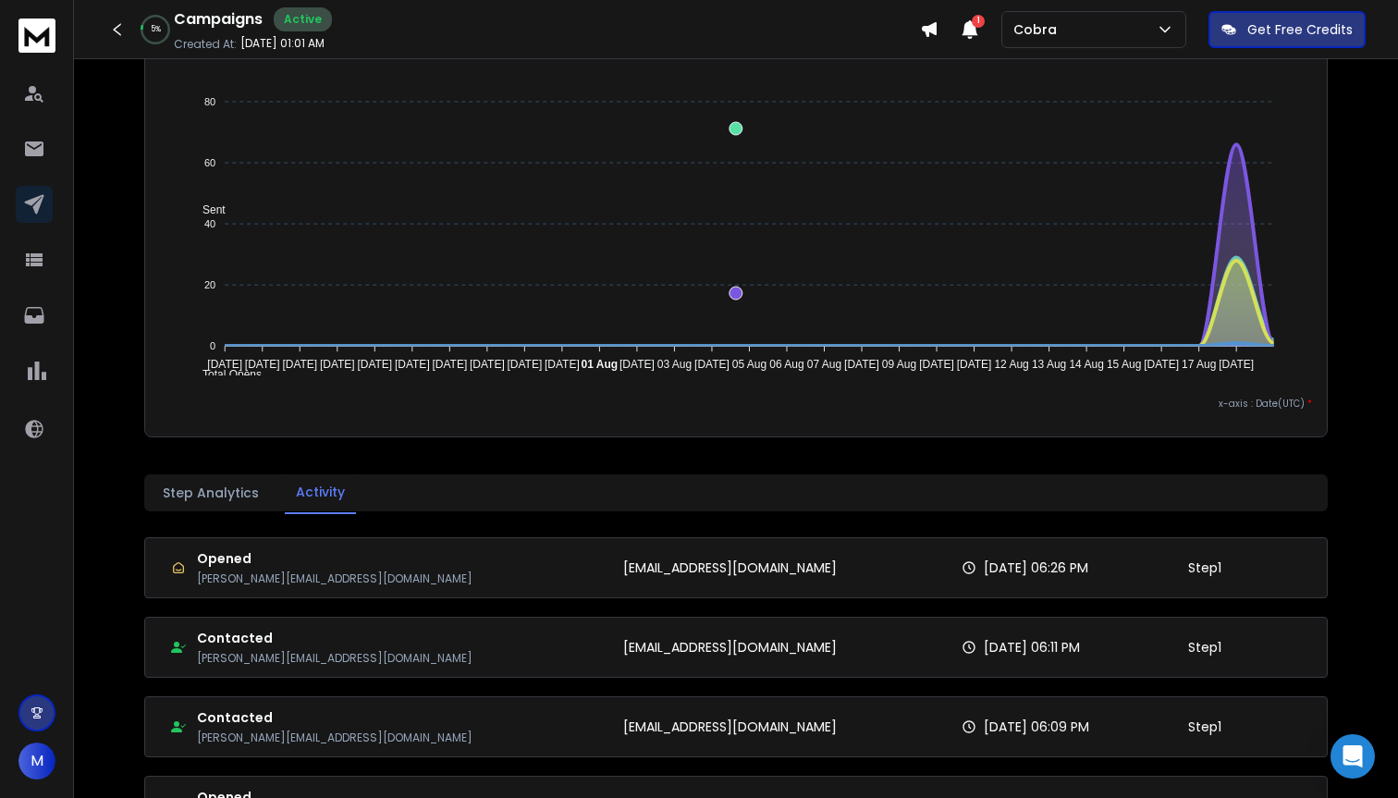
scroll to position [168, 0]
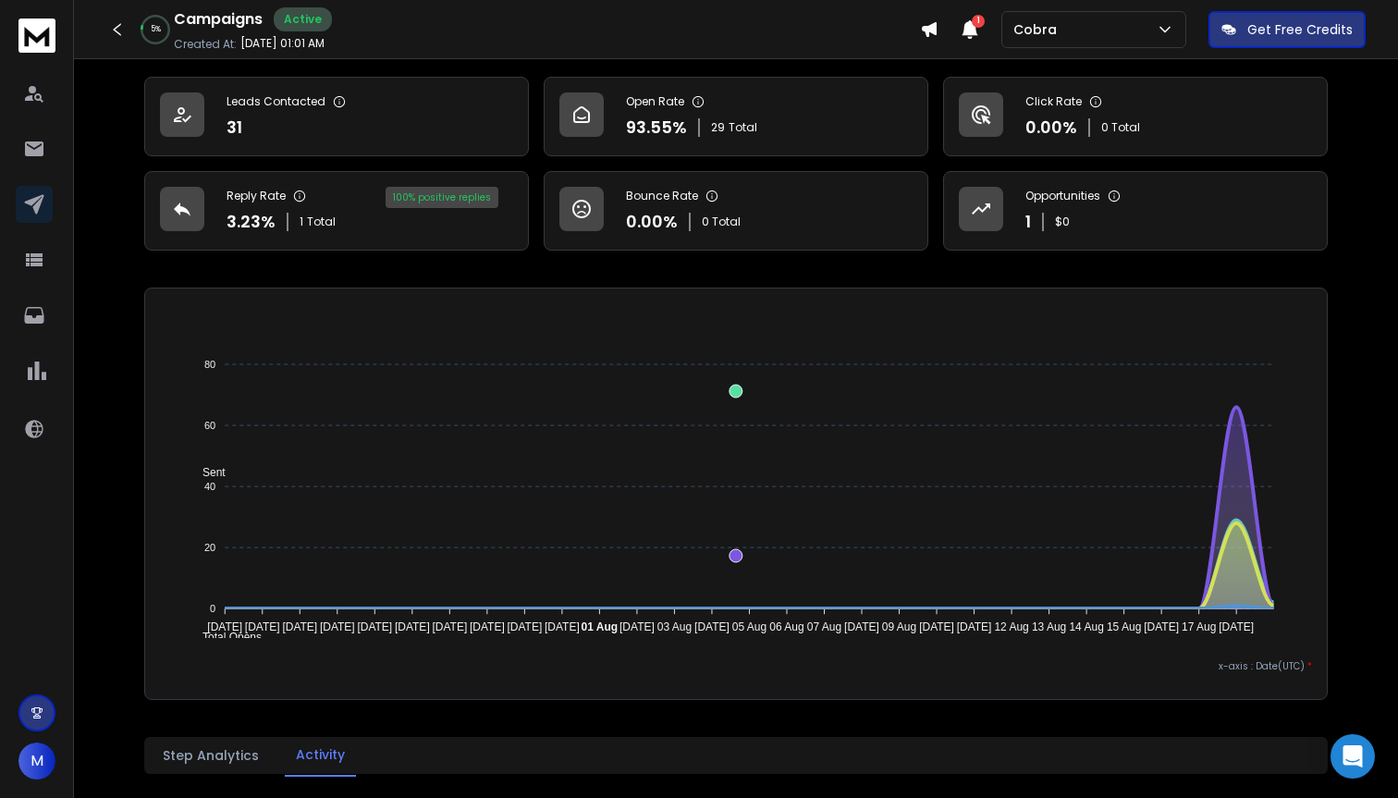
click at [217, 752] on button "Step Analytics" at bounding box center [211, 755] width 118 height 41
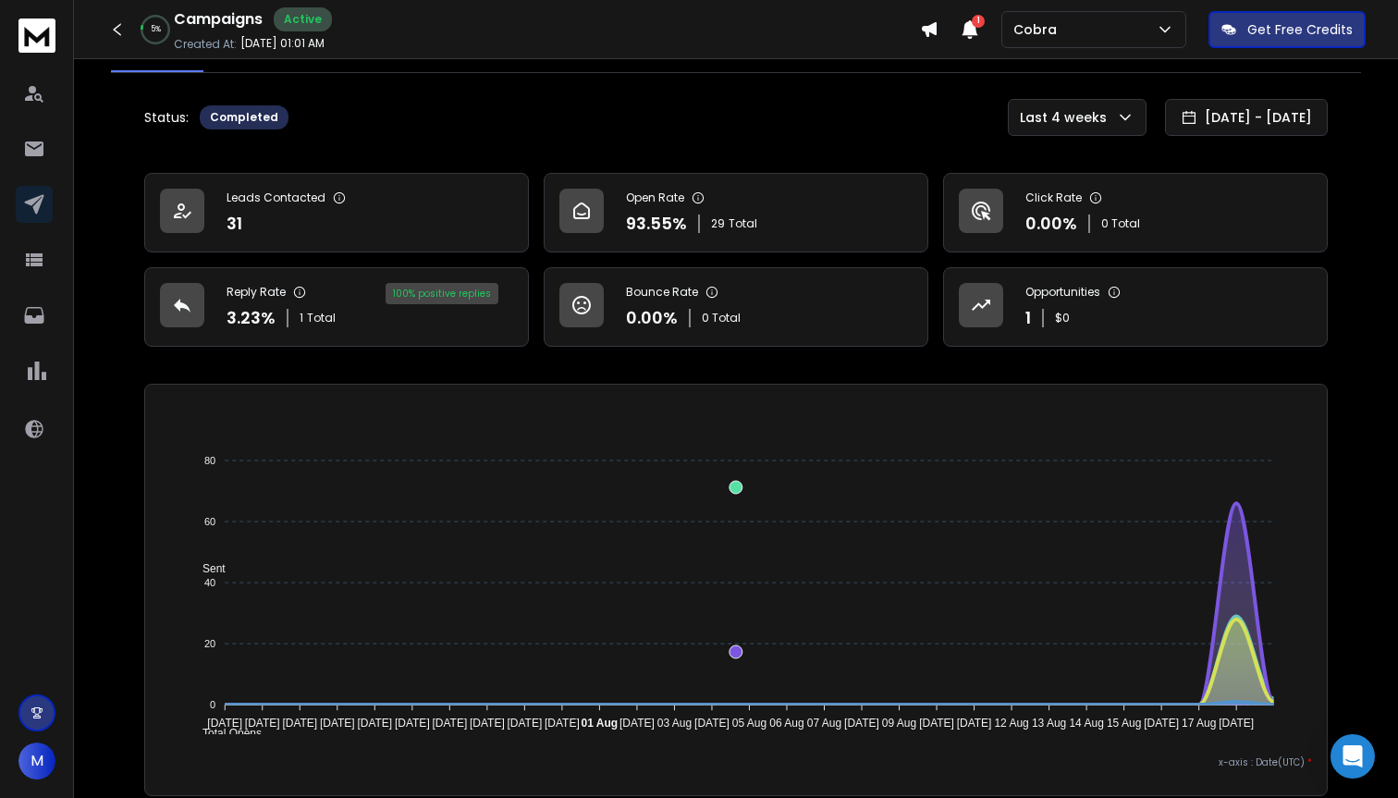
scroll to position [0, 0]
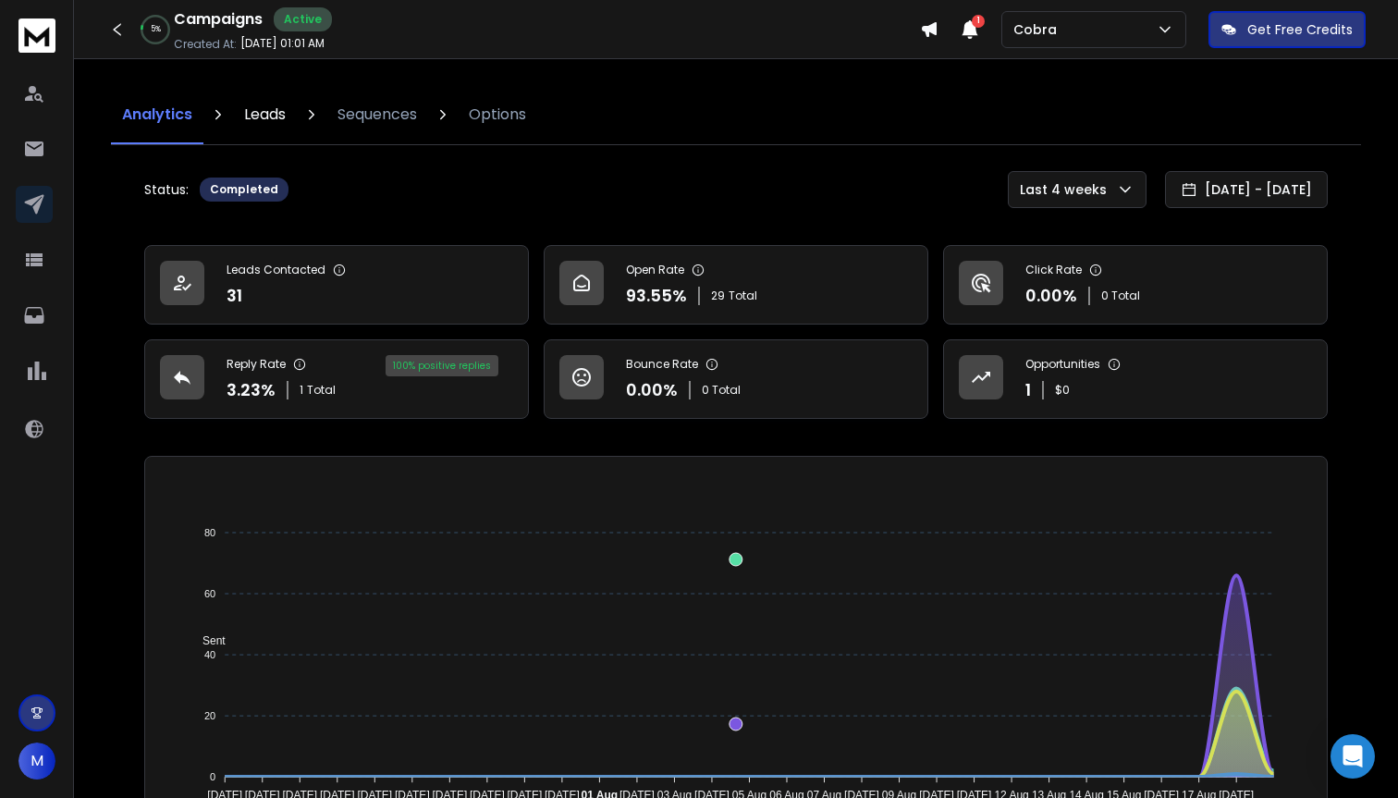
click at [272, 117] on p "Leads" at bounding box center [265, 115] width 42 height 22
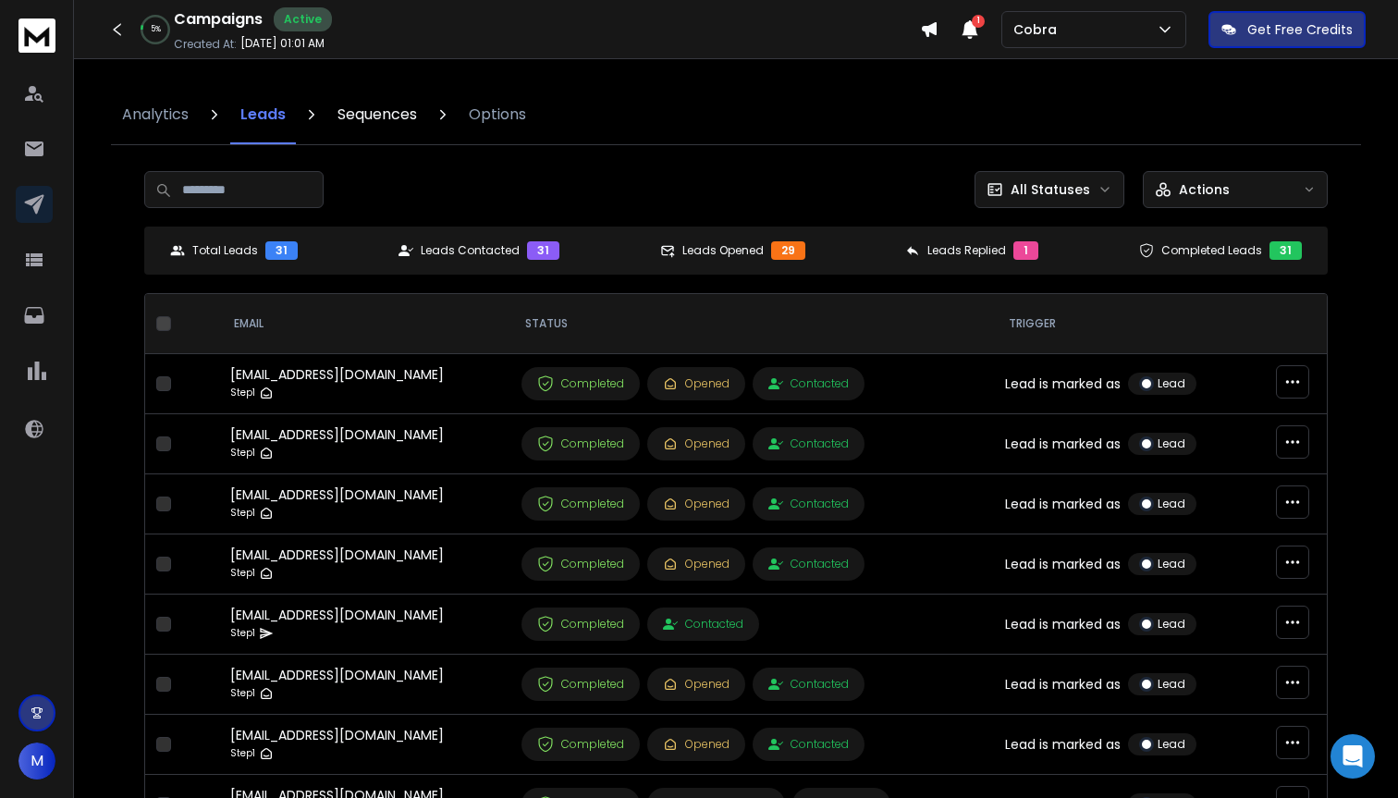
click at [387, 120] on p "Sequences" at bounding box center [376, 115] width 79 height 22
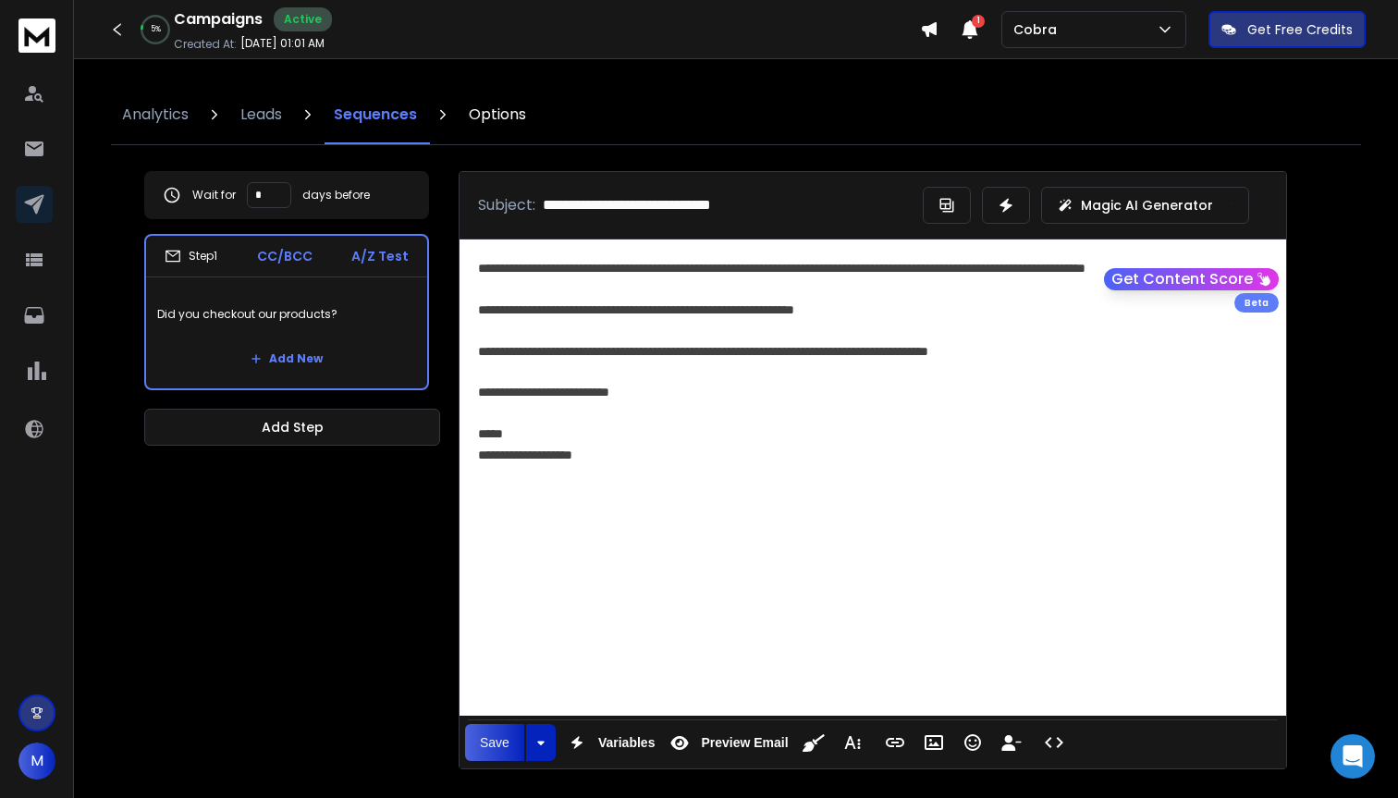
click at [506, 113] on p "Options" at bounding box center [497, 115] width 57 height 22
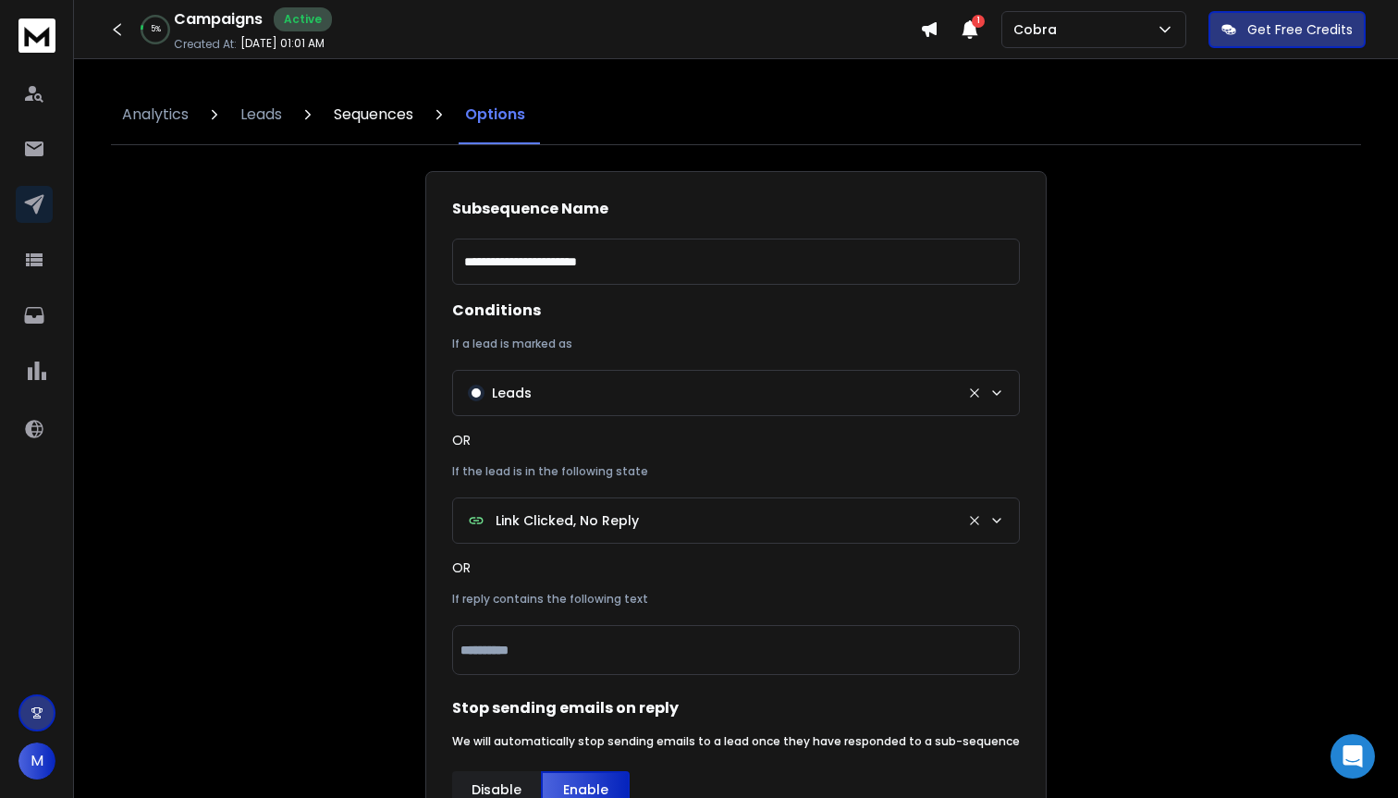
click at [348, 116] on p "Sequences" at bounding box center [373, 115] width 79 height 22
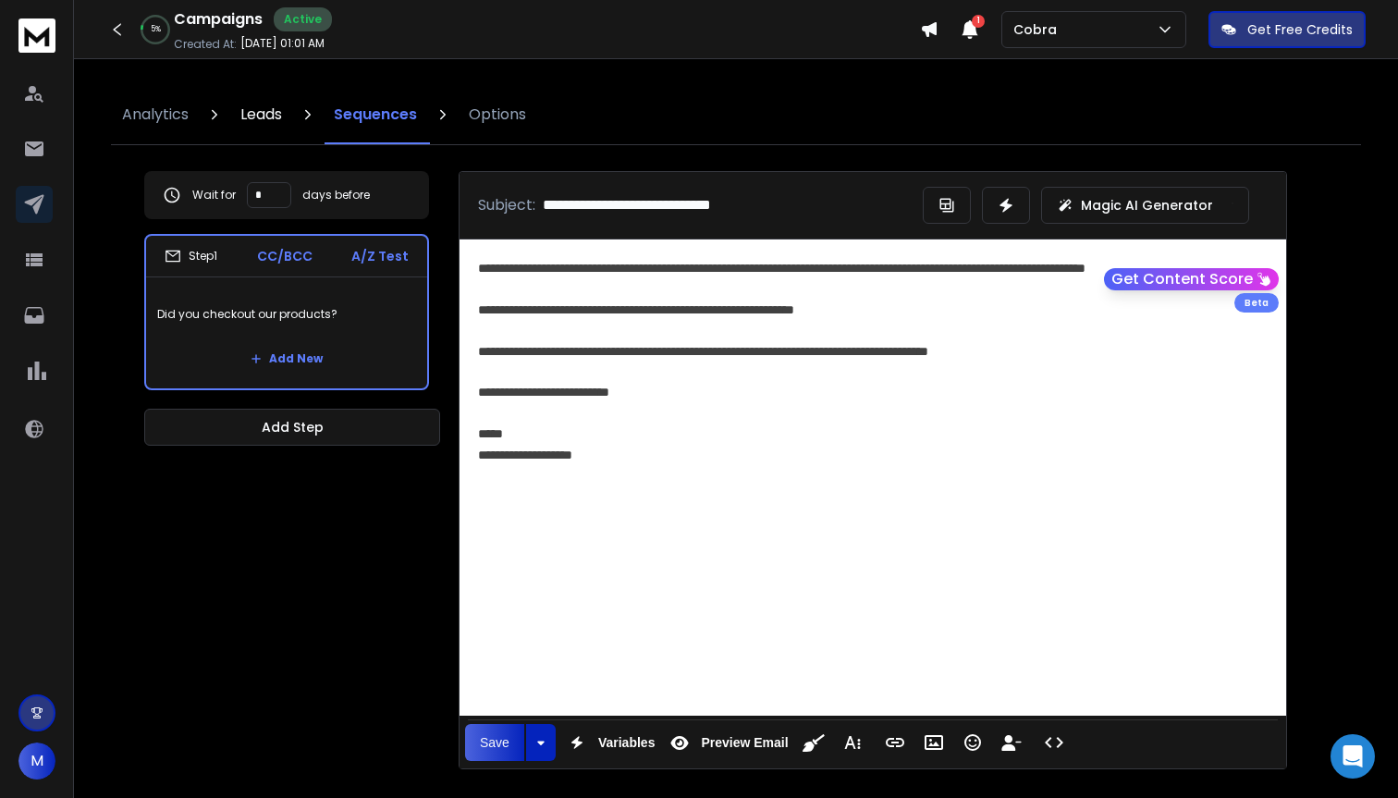
click at [260, 116] on p "Leads" at bounding box center [261, 115] width 42 height 22
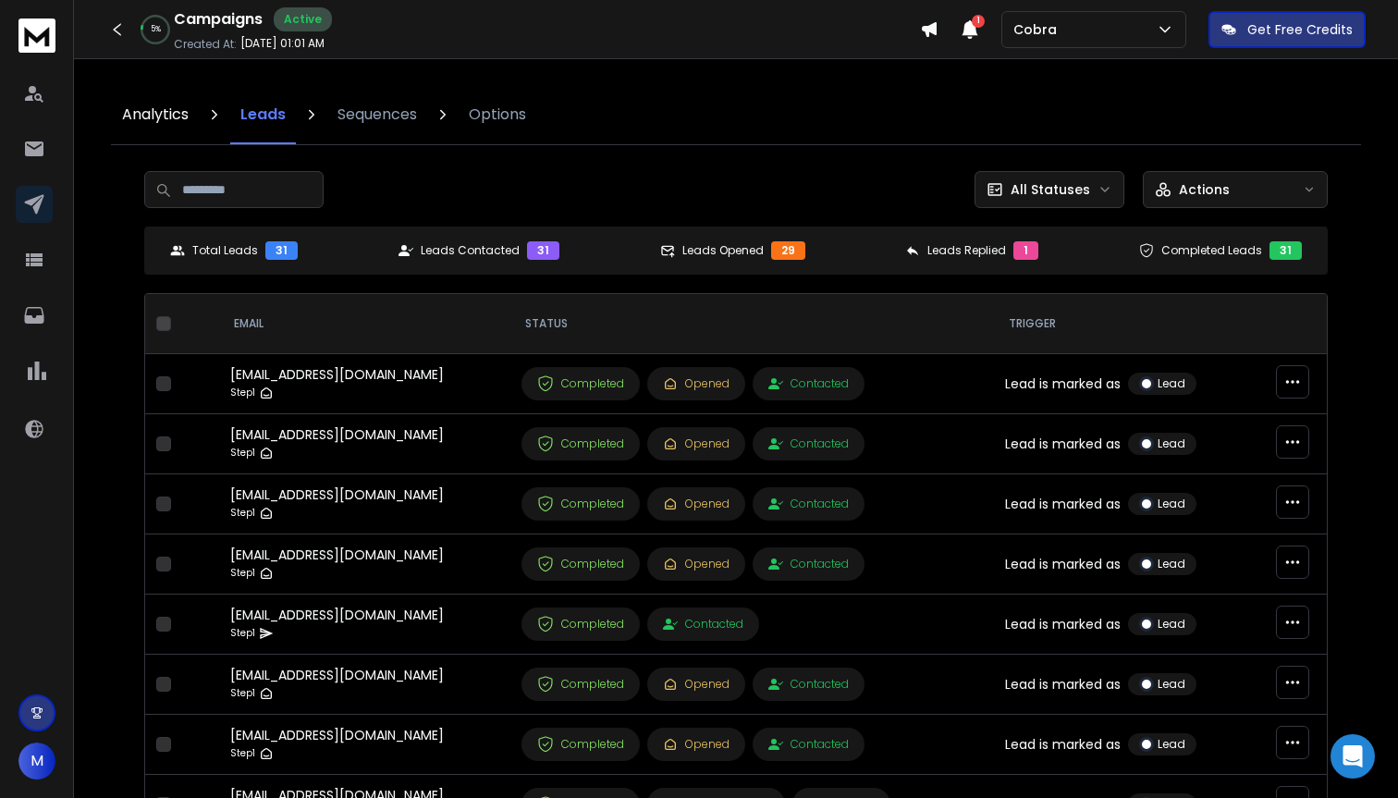
click at [145, 114] on p "Analytics" at bounding box center [155, 115] width 67 height 22
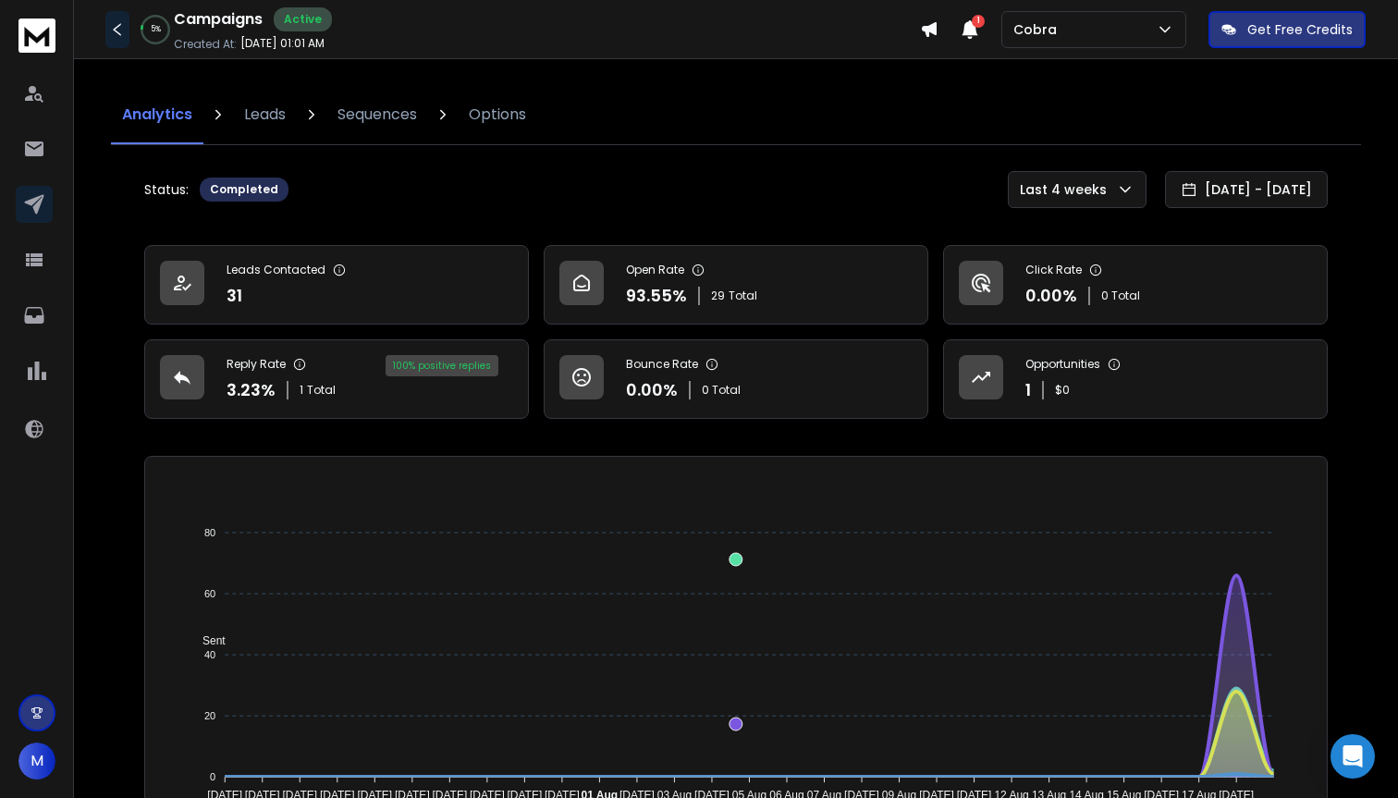
click at [117, 31] on icon at bounding box center [117, 29] width 17 height 17
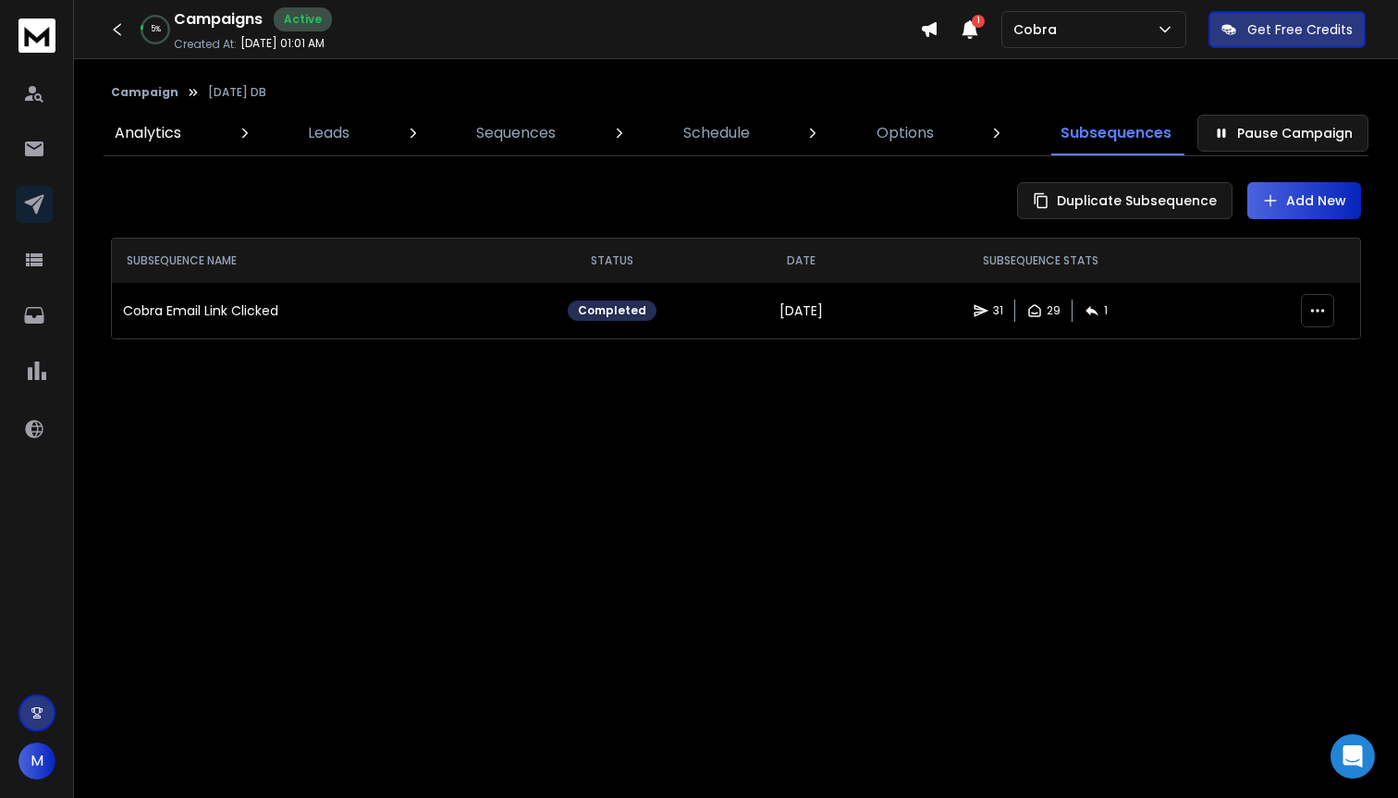
click at [129, 126] on p "Analytics" at bounding box center [148, 133] width 67 height 22
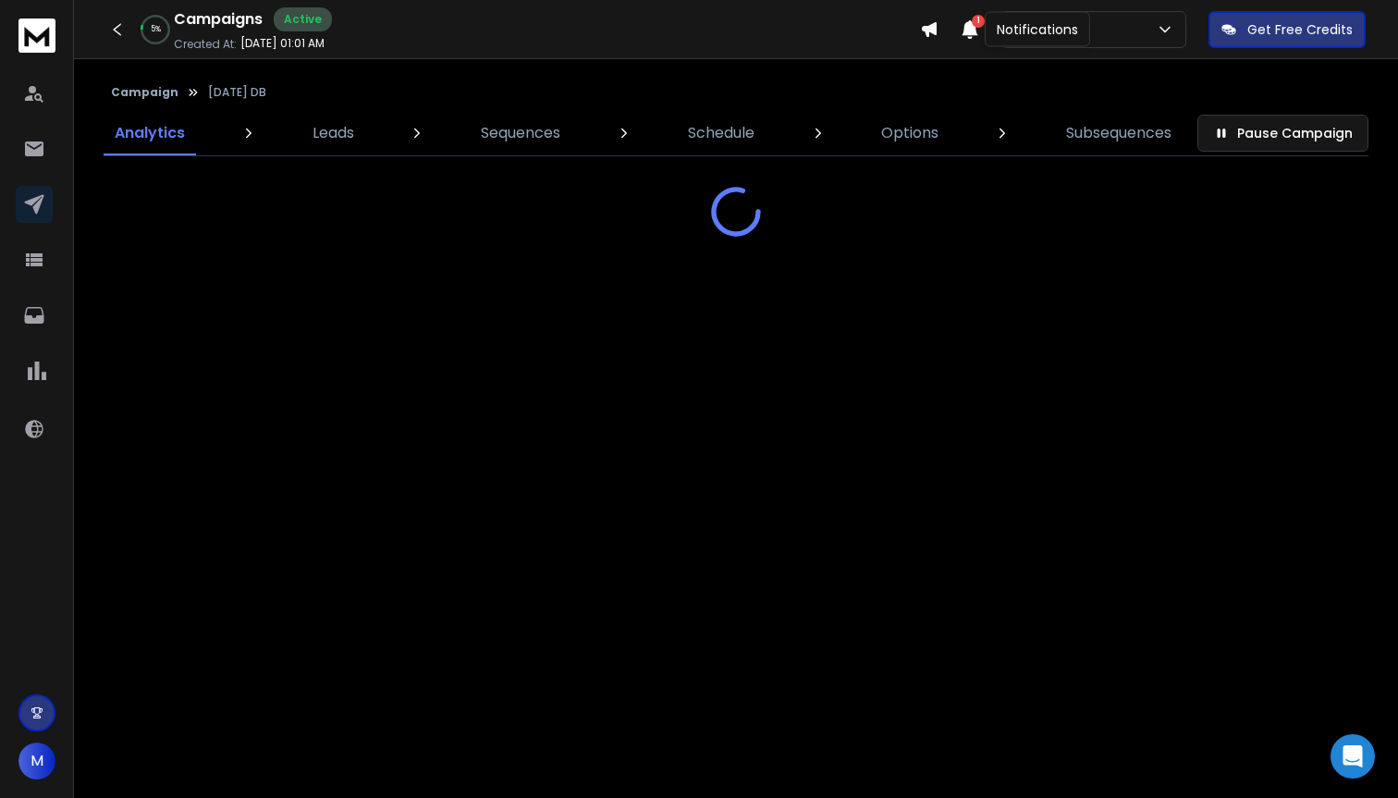
click at [992, 18] on div "Notifications" at bounding box center [1036, 29] width 105 height 35
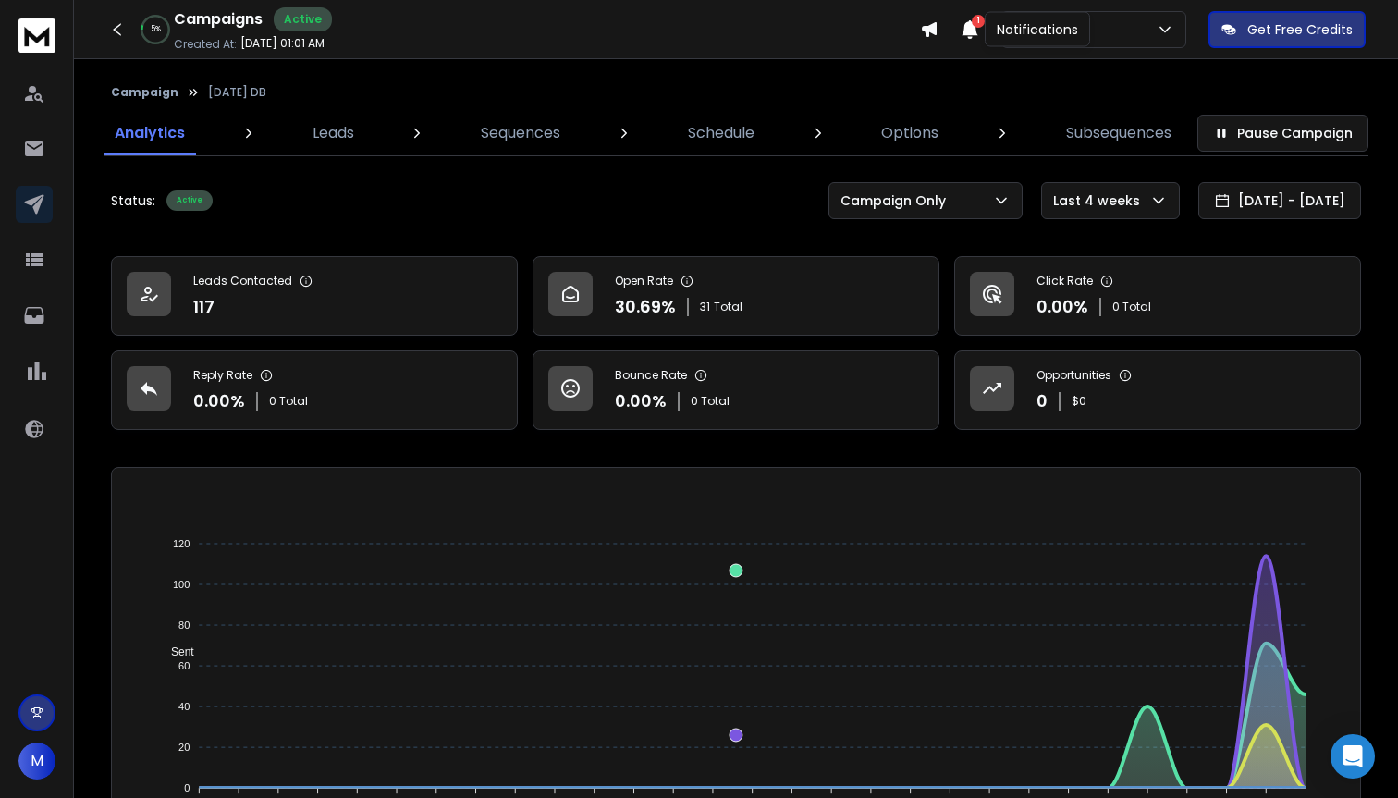
click at [968, 31] on icon at bounding box center [969, 28] width 17 height 18
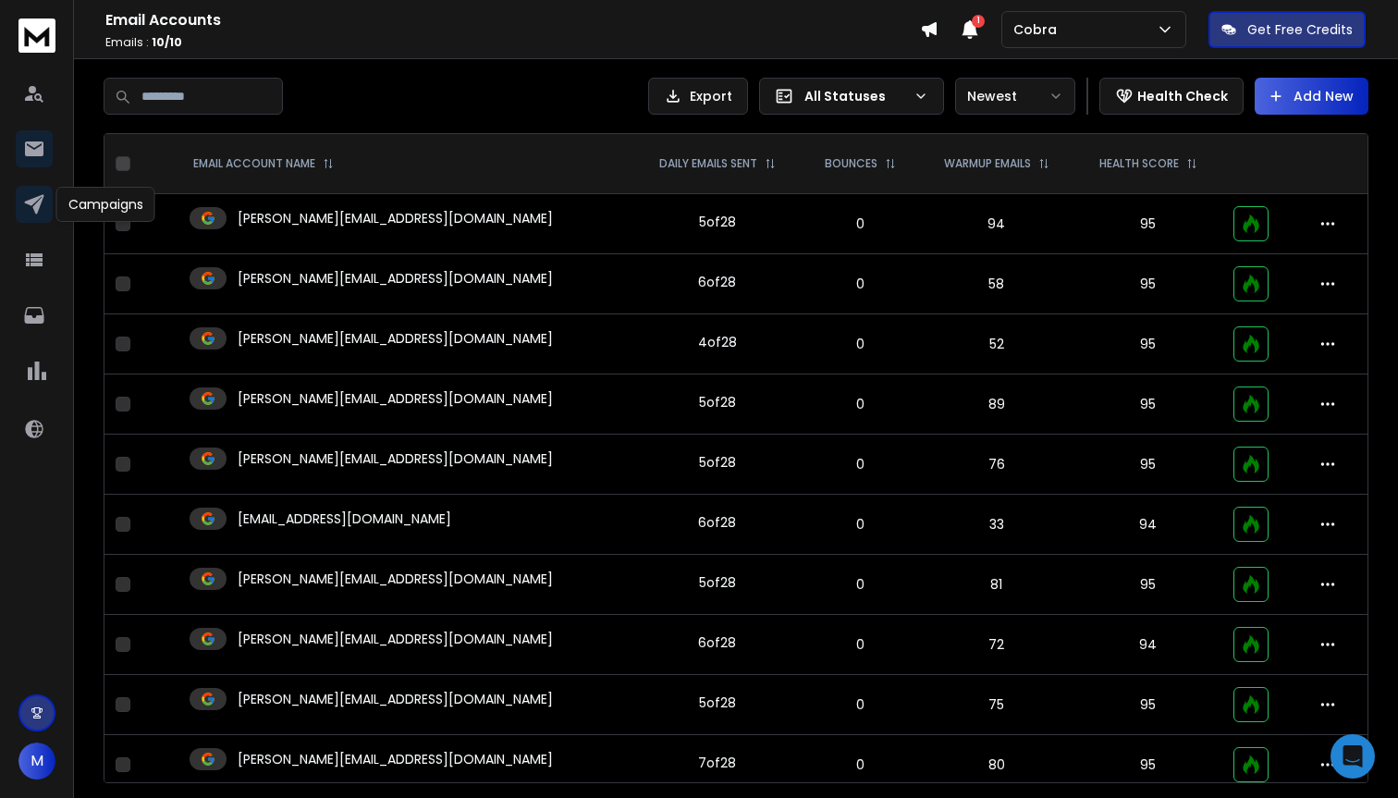
click at [49, 193] on link at bounding box center [34, 204] width 37 height 37
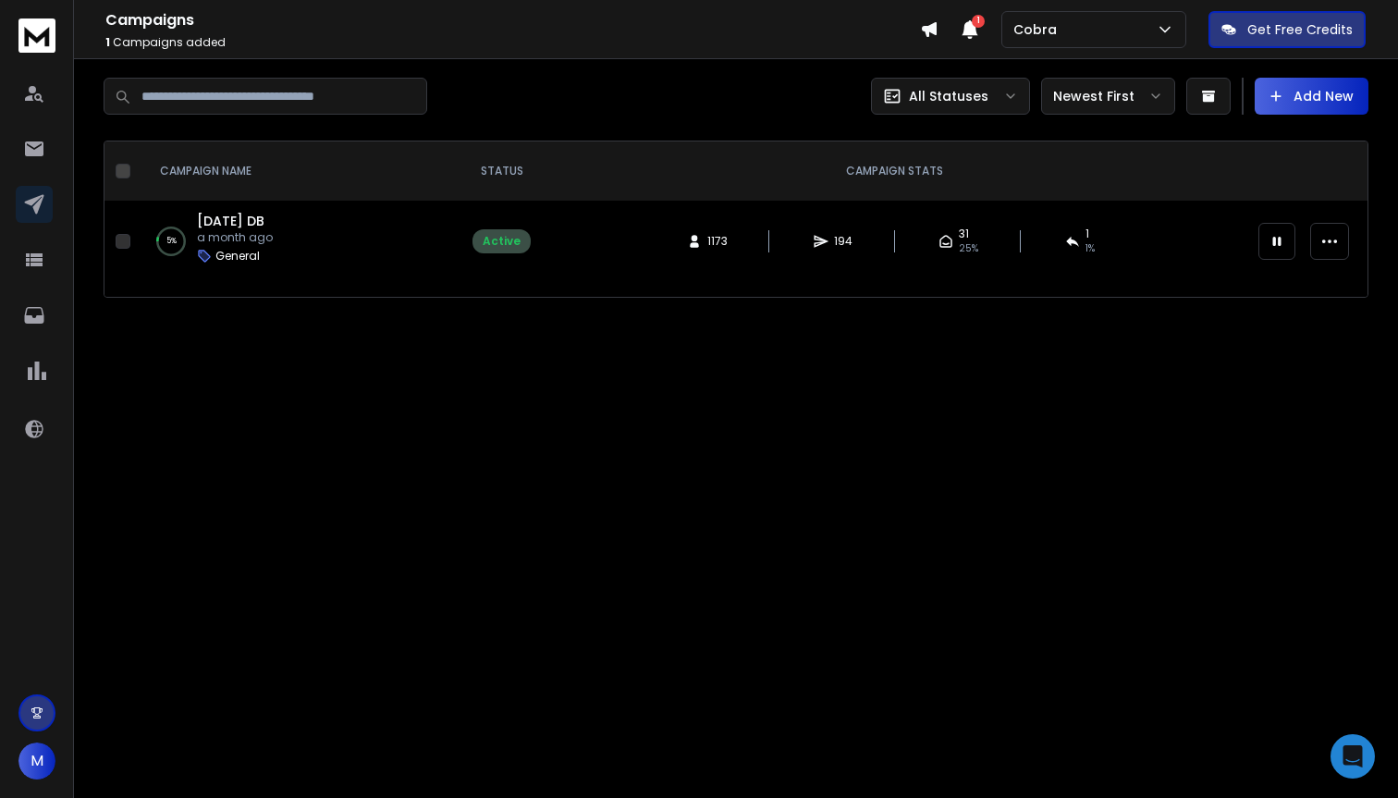
click at [979, 31] on icon at bounding box center [969, 29] width 18 height 18
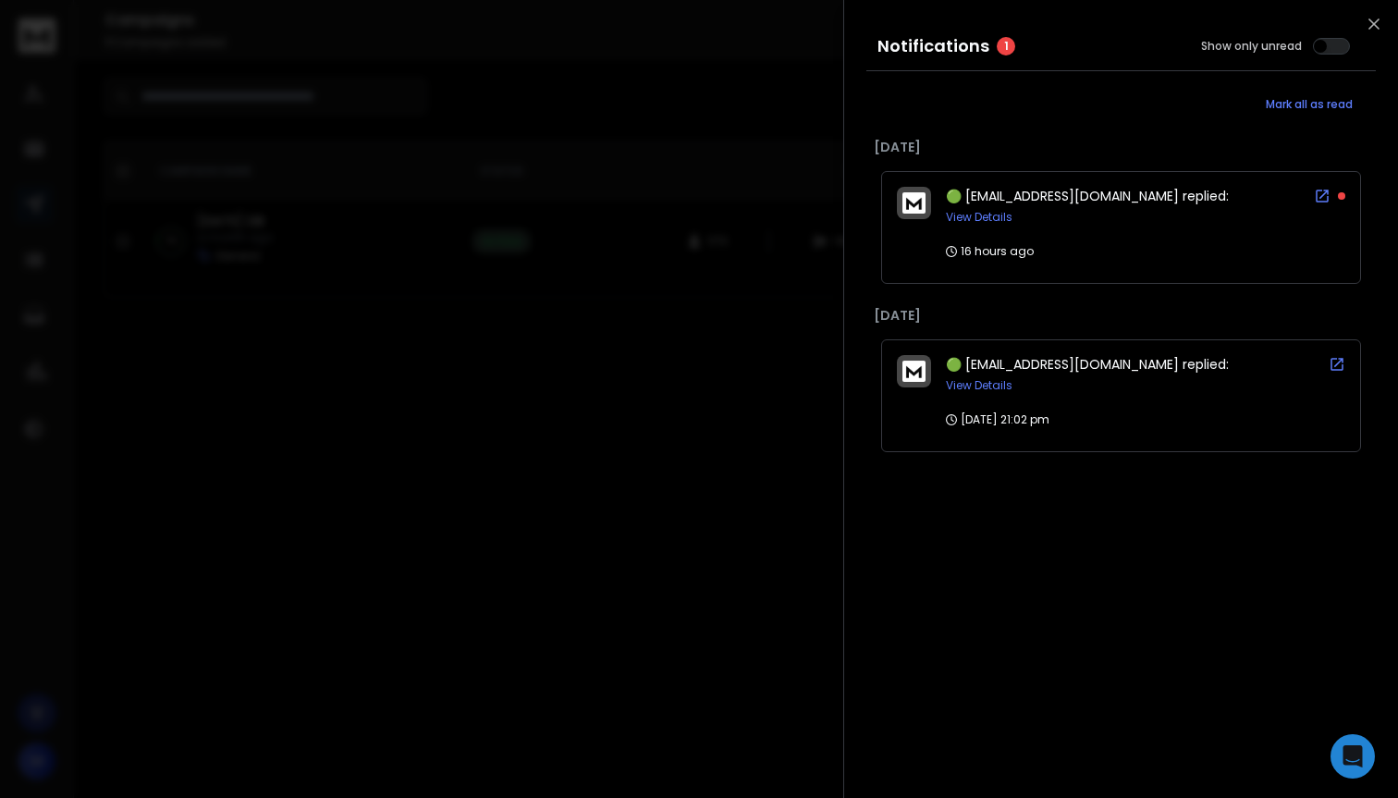
type button "on"
